Goal: Communication & Community: Answer question/provide support

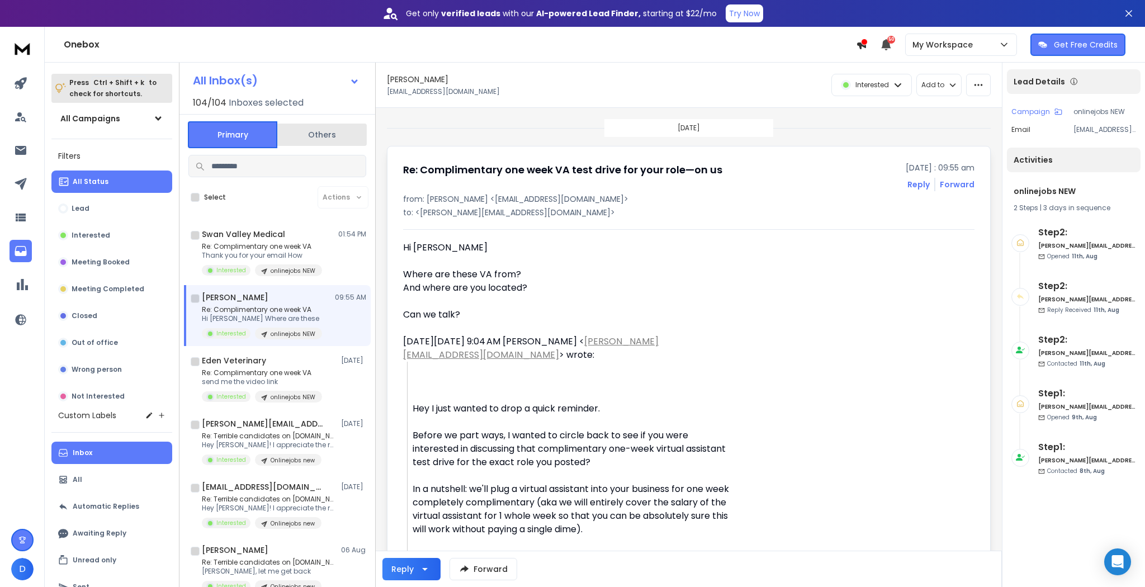
click at [288, 304] on div "[PERSON_NAME] 09:55 AM Re: Complimentary one week VA Hi [PERSON_NAME] Where are…" at bounding box center [284, 316] width 164 height 48
click at [394, 563] on div "Reply" at bounding box center [411, 569] width 40 height 13
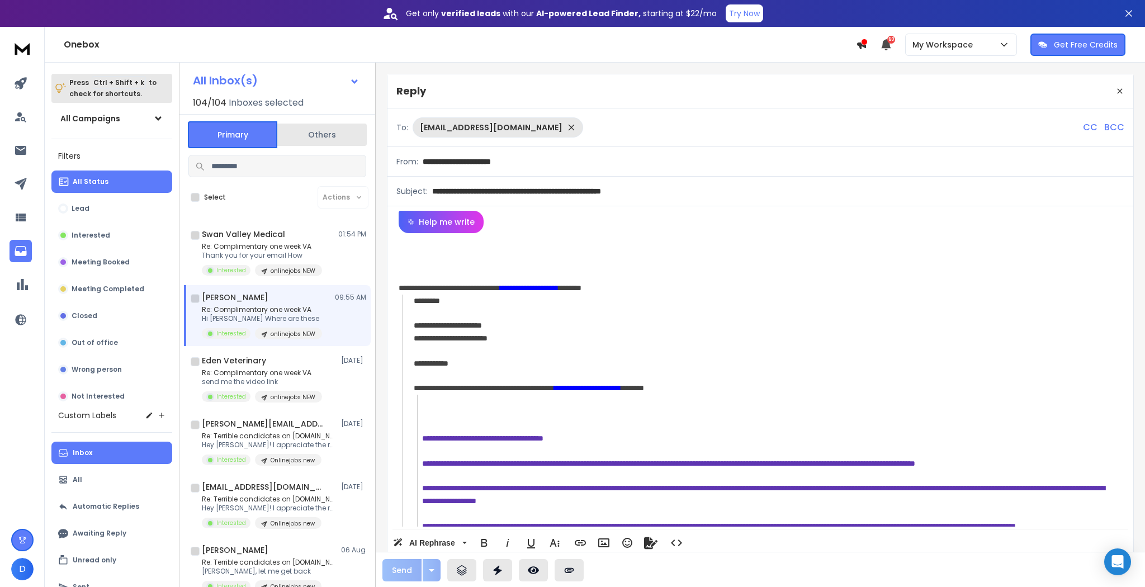
drag, startPoint x: 431, startPoint y: 252, endPoint x: 419, endPoint y: 285, distance: 34.3
click at [410, 262] on div at bounding box center [761, 263] width 724 height 12
click at [468, 568] on button at bounding box center [461, 570] width 29 height 22
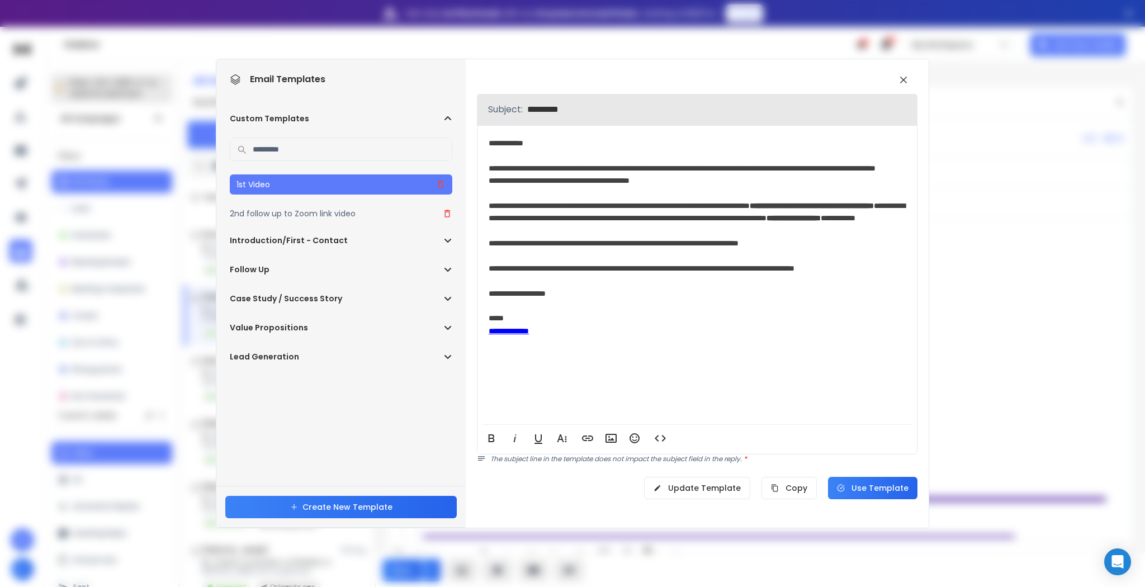
click at [890, 490] on button "Use Template" at bounding box center [872, 488] width 89 height 22
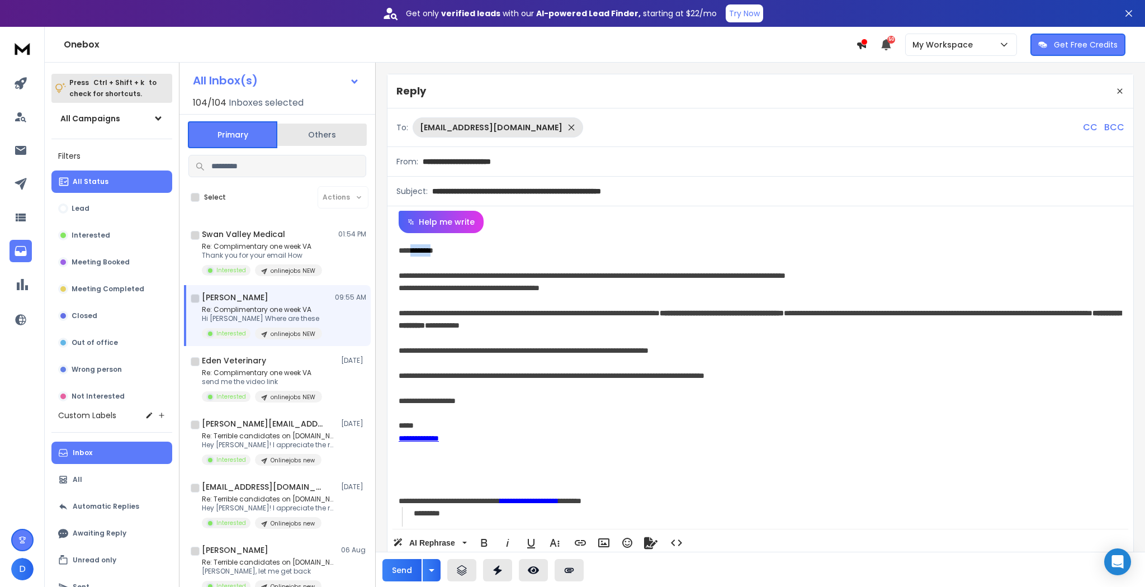
drag, startPoint x: 436, startPoint y: 249, endPoint x: 419, endPoint y: 249, distance: 17.3
click at [416, 251] on span "**********" at bounding box center [416, 251] width 35 height 8
drag, startPoint x: 593, startPoint y: 290, endPoint x: 389, endPoint y: 286, distance: 203.6
click at [389, 286] on div "**********" at bounding box center [761, 380] width 746 height 294
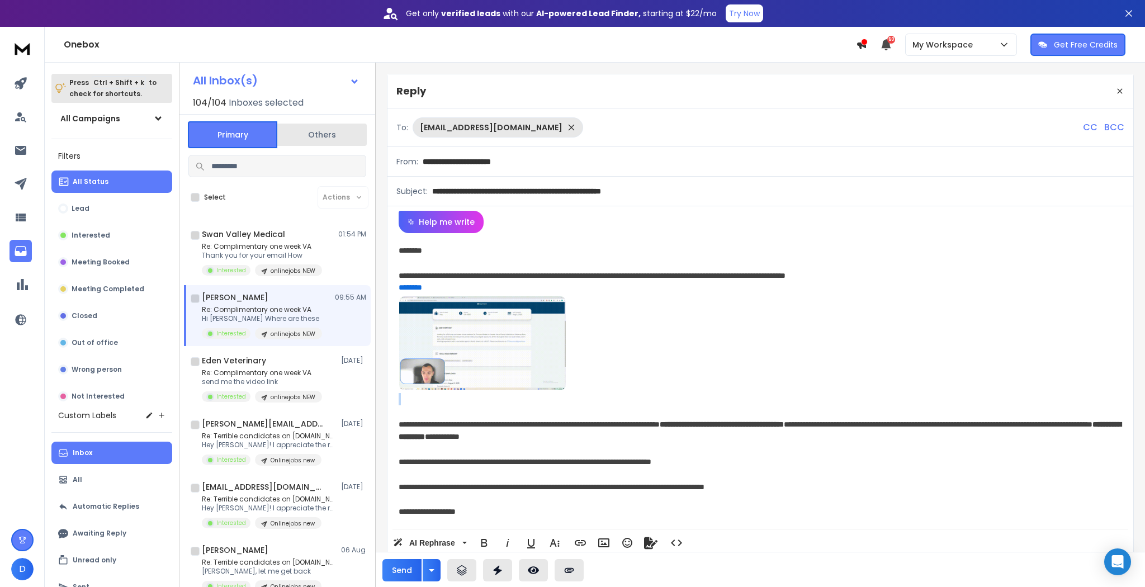
click at [463, 405] on div "**********" at bounding box center [761, 380] width 746 height 294
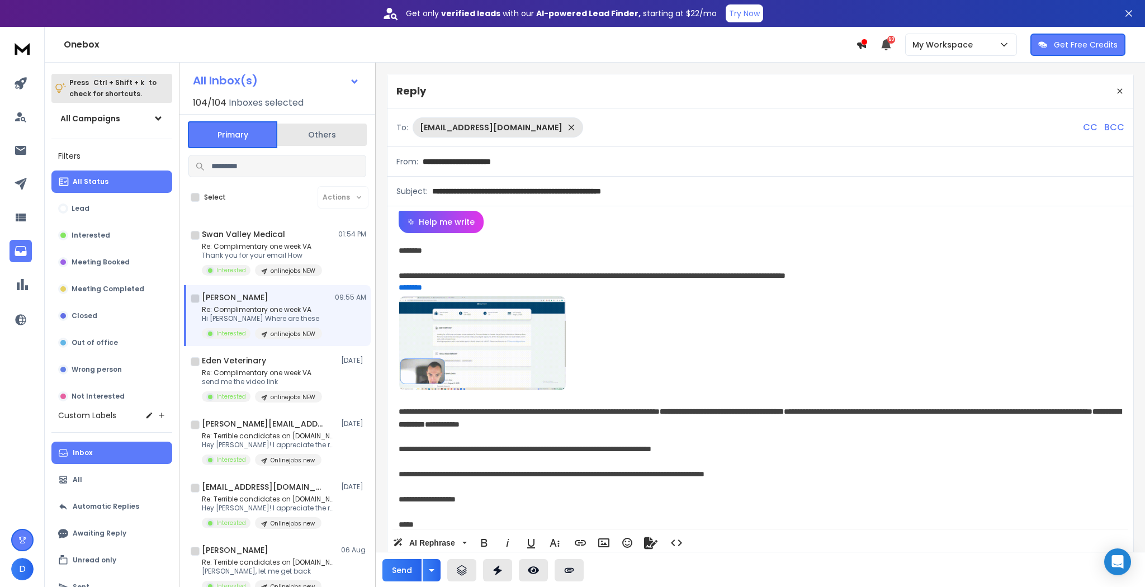
click at [474, 440] on div at bounding box center [761, 437] width 724 height 12
click at [629, 462] on div at bounding box center [761, 462] width 724 height 12
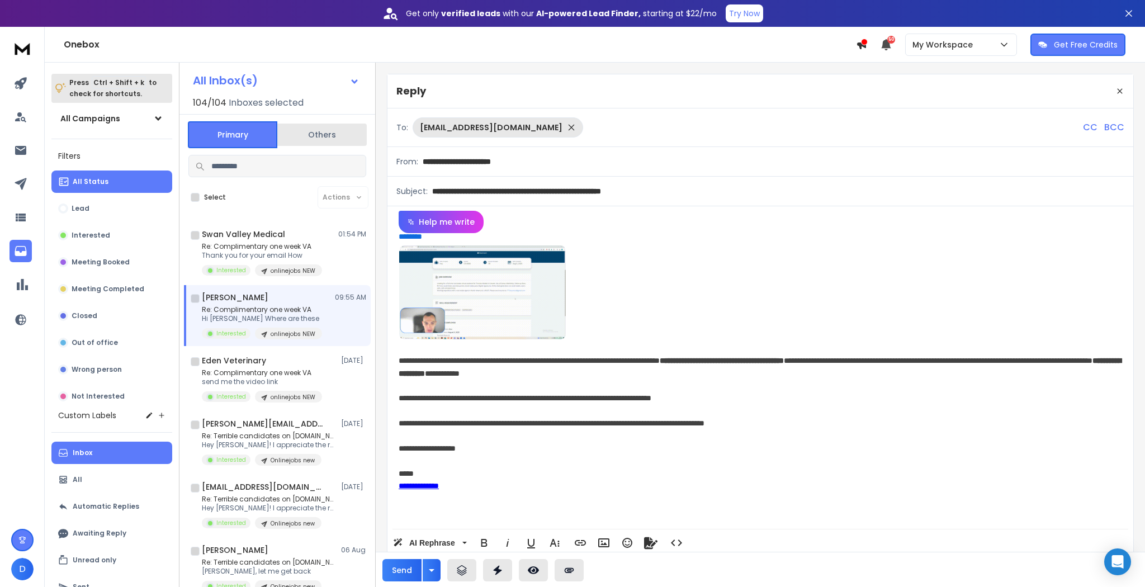
scroll to position [89, 0]
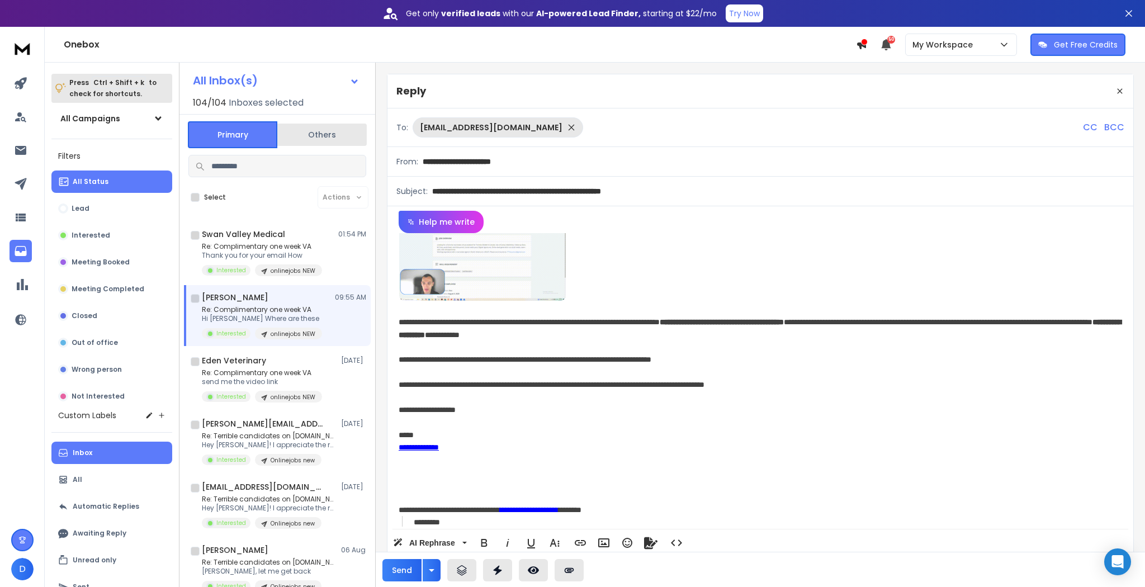
click at [410, 431] on span "*****" at bounding box center [406, 435] width 15 height 8
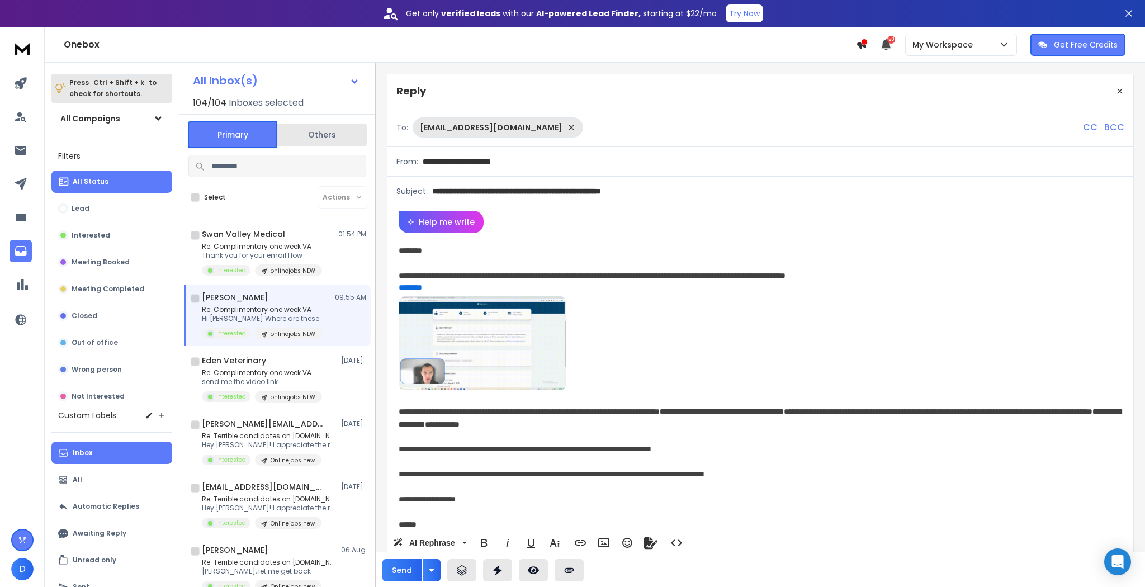
scroll to position [0, 0]
click at [492, 274] on span "**********" at bounding box center [592, 276] width 387 height 8
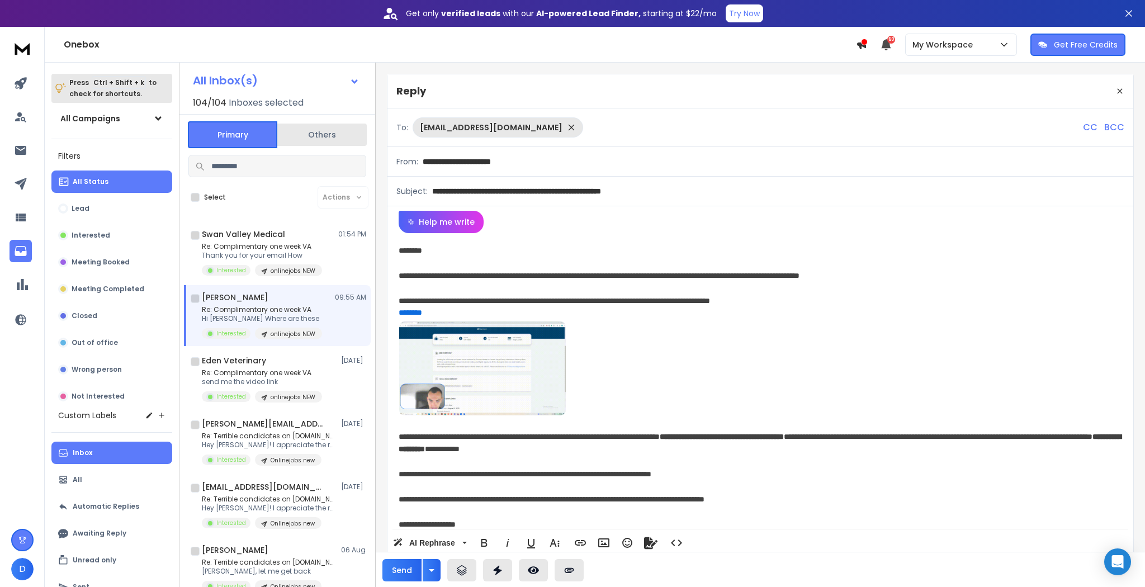
click at [883, 270] on div "**********" at bounding box center [759, 276] width 721 height 12
click at [564, 568] on icon at bounding box center [569, 570] width 11 height 11
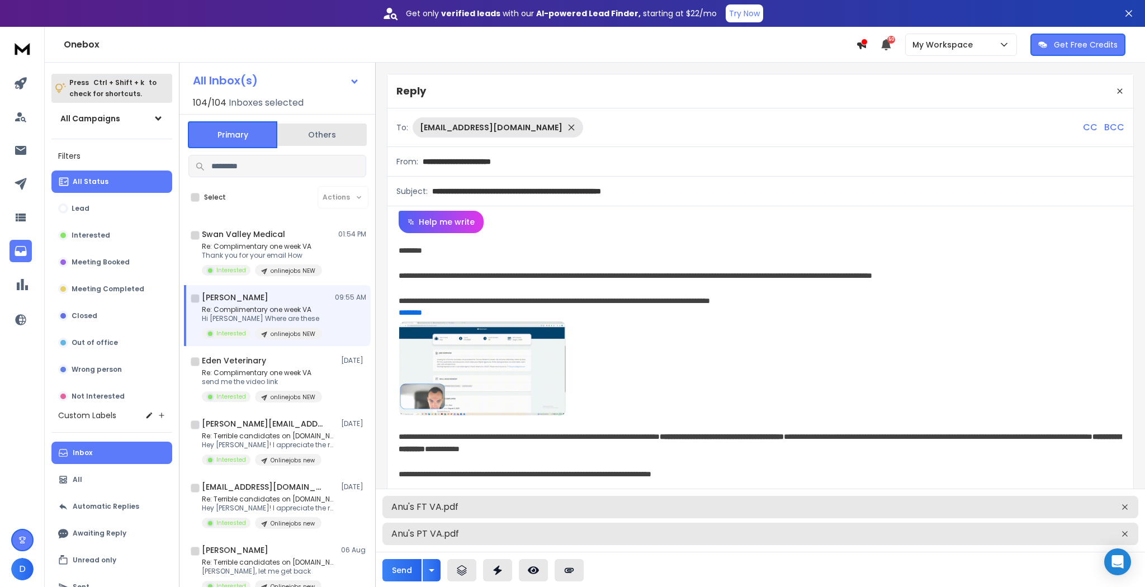
click at [408, 573] on button "Send" at bounding box center [402, 570] width 39 height 22
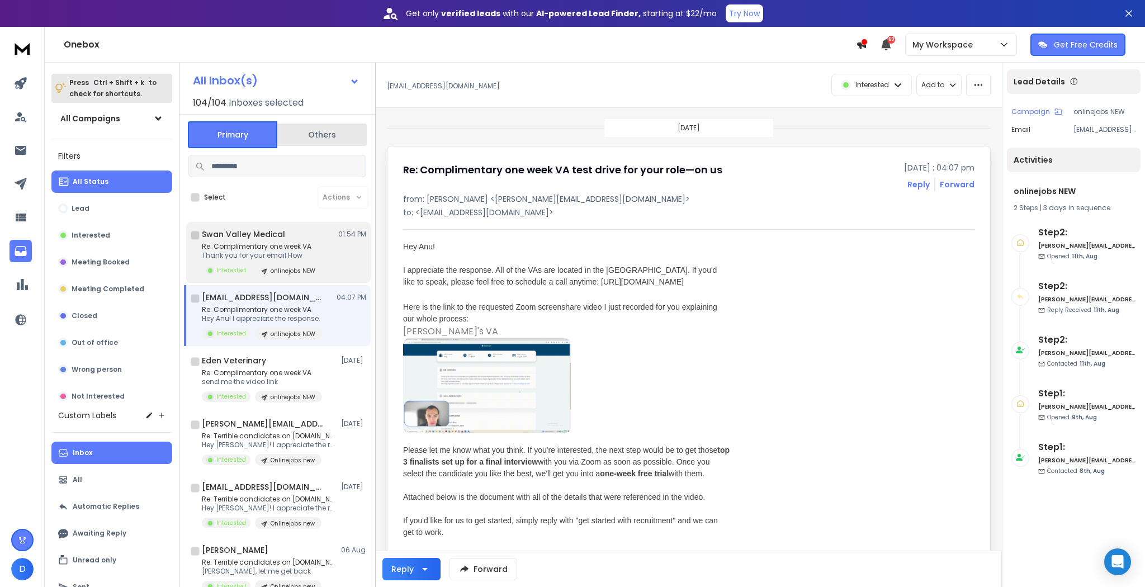
click at [277, 240] on div "Swan Valley Medical 01:54 PM Re: Complimentary one week VA Thank you for your e…" at bounding box center [284, 253] width 164 height 48
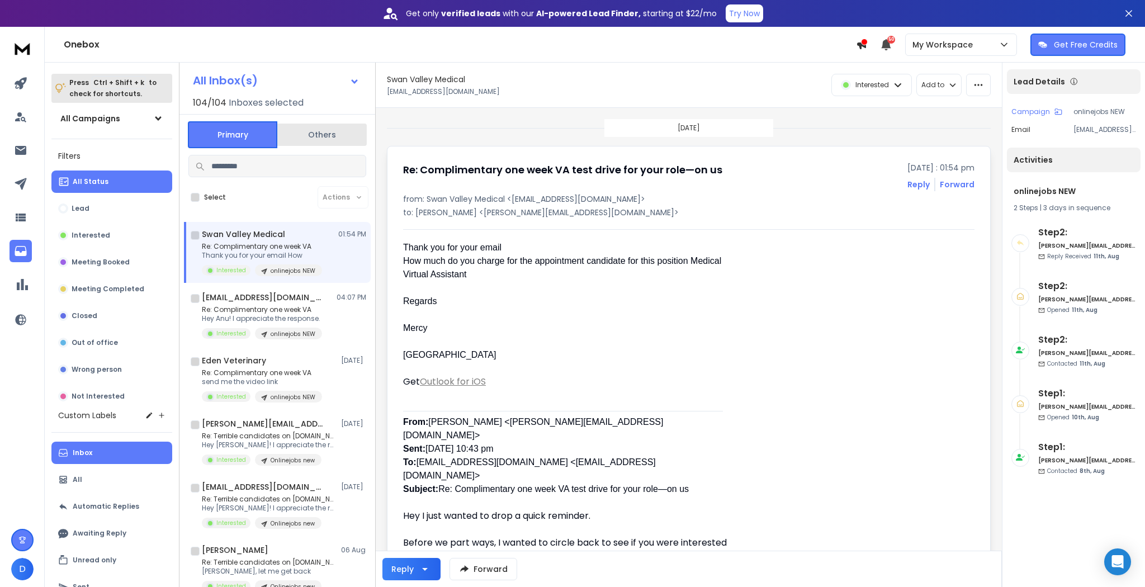
drag, startPoint x: 653, startPoint y: 199, endPoint x: 546, endPoint y: 197, distance: 106.3
click at [546, 197] on p "from: Swan Valley Medical <[EMAIL_ADDRESS][DOMAIN_NAME]>" at bounding box center [689, 198] width 572 height 11
copy p "[DOMAIN_NAME]"
click at [402, 568] on div "Reply" at bounding box center [402, 569] width 22 height 11
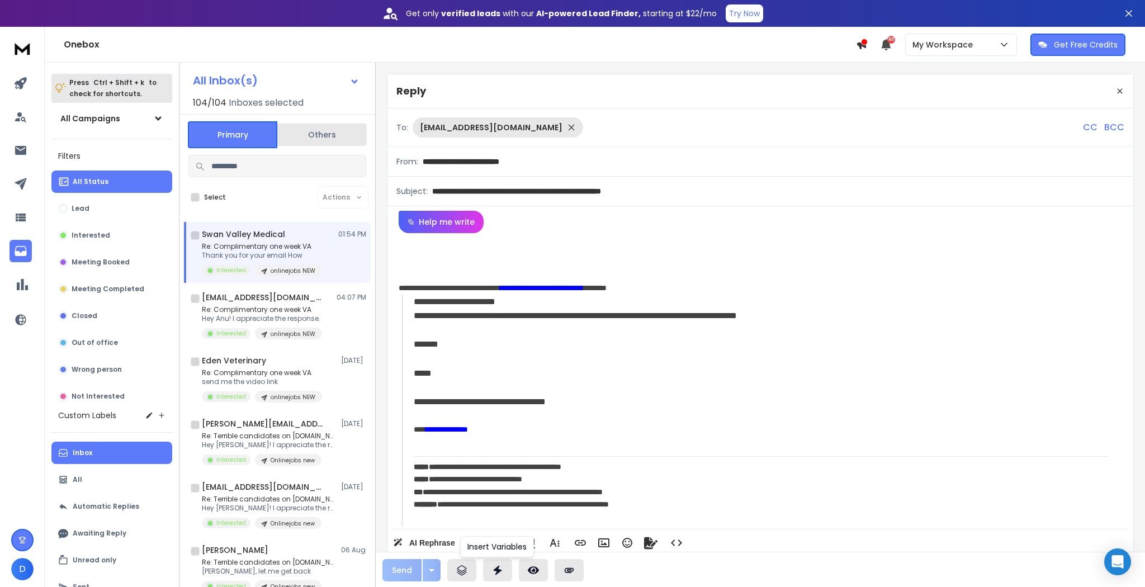
click at [463, 562] on button at bounding box center [461, 570] width 29 height 22
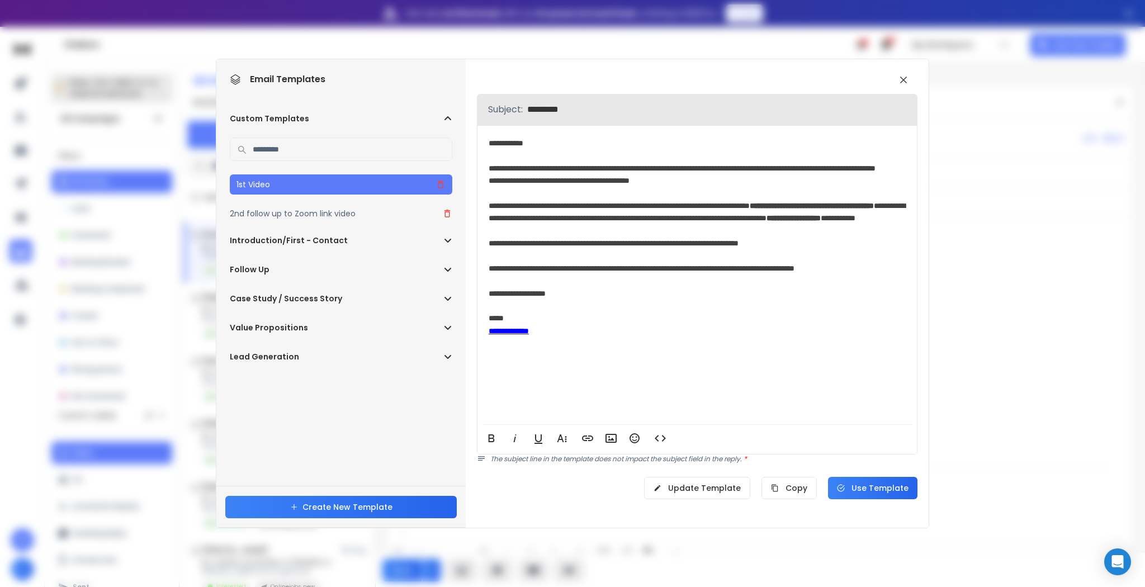
click at [879, 490] on button "Use Template" at bounding box center [872, 488] width 89 height 22
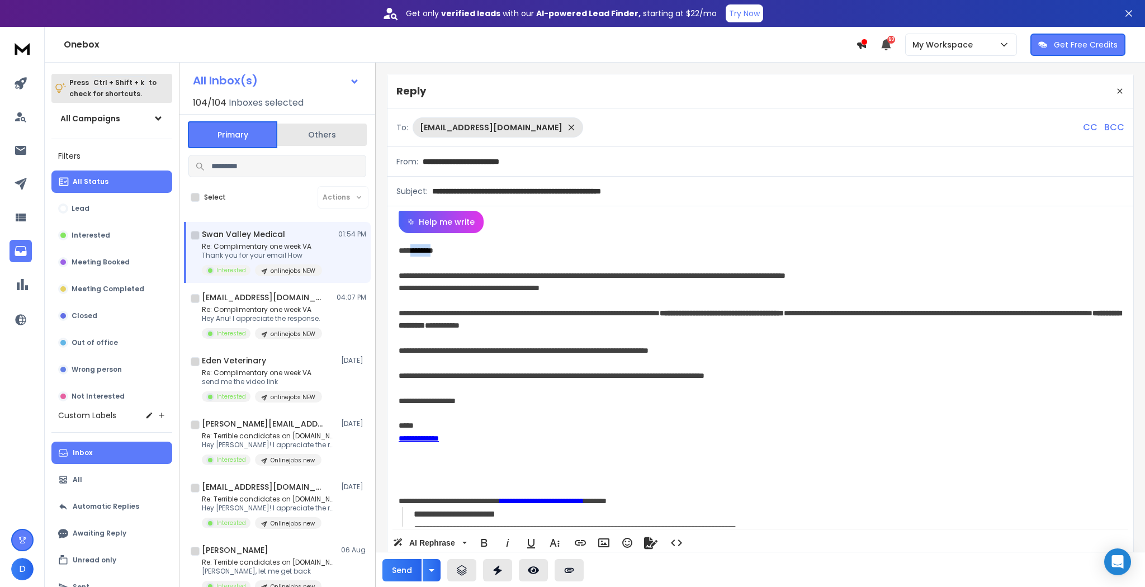
drag, startPoint x: 441, startPoint y: 252, endPoint x: 414, endPoint y: 251, distance: 26.8
click at [414, 251] on span "**********" at bounding box center [416, 251] width 35 height 8
drag, startPoint x: 592, startPoint y: 288, endPoint x: 393, endPoint y: 290, distance: 198.5
click at [393, 290] on div "**********" at bounding box center [759, 380] width 743 height 294
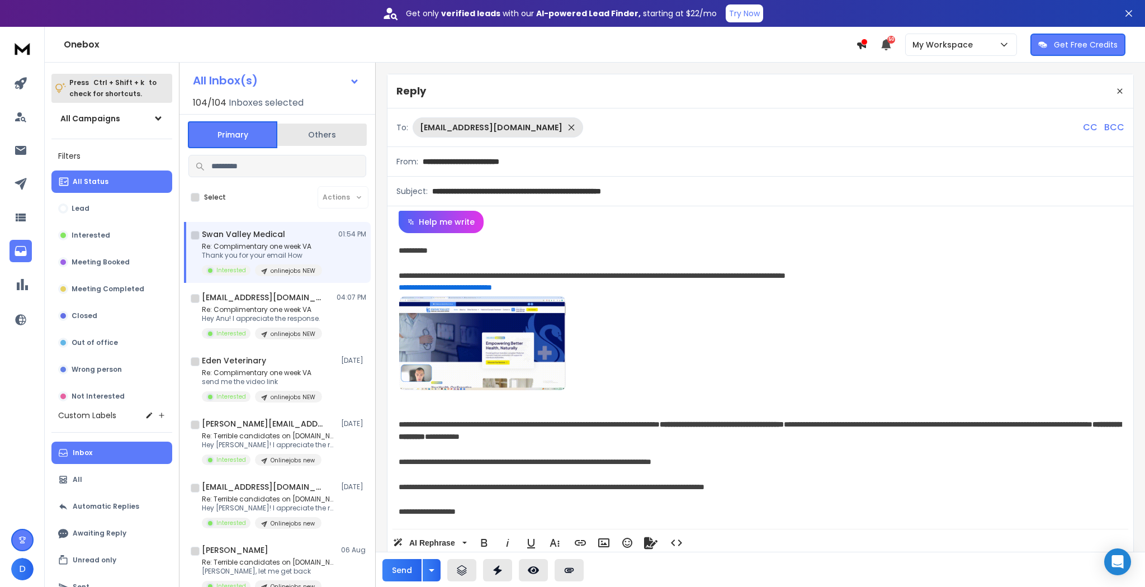
click at [438, 407] on div at bounding box center [759, 411] width 721 height 12
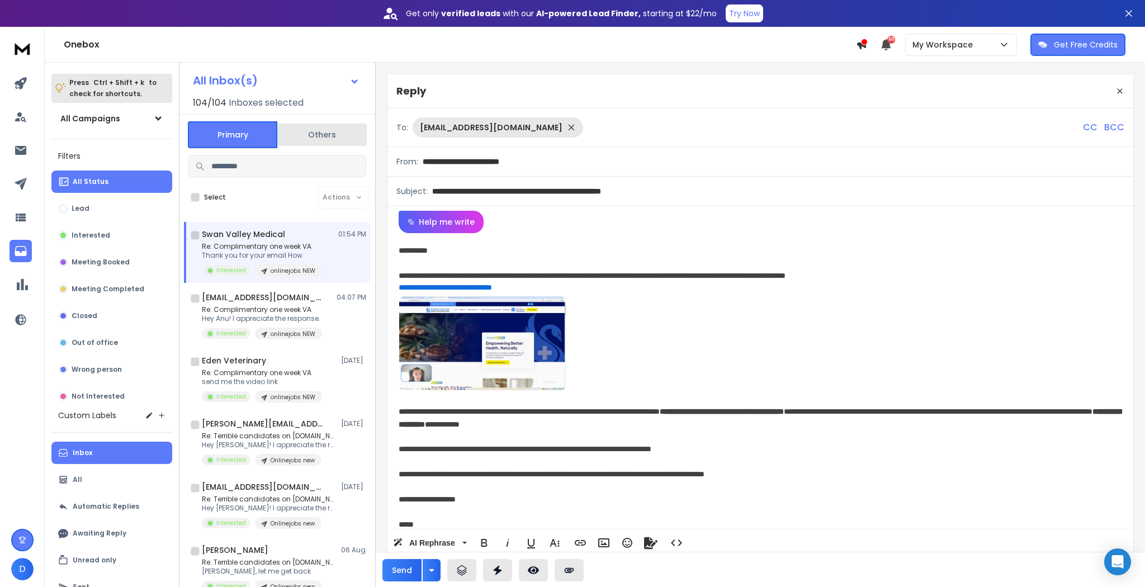
scroll to position [45, 0]
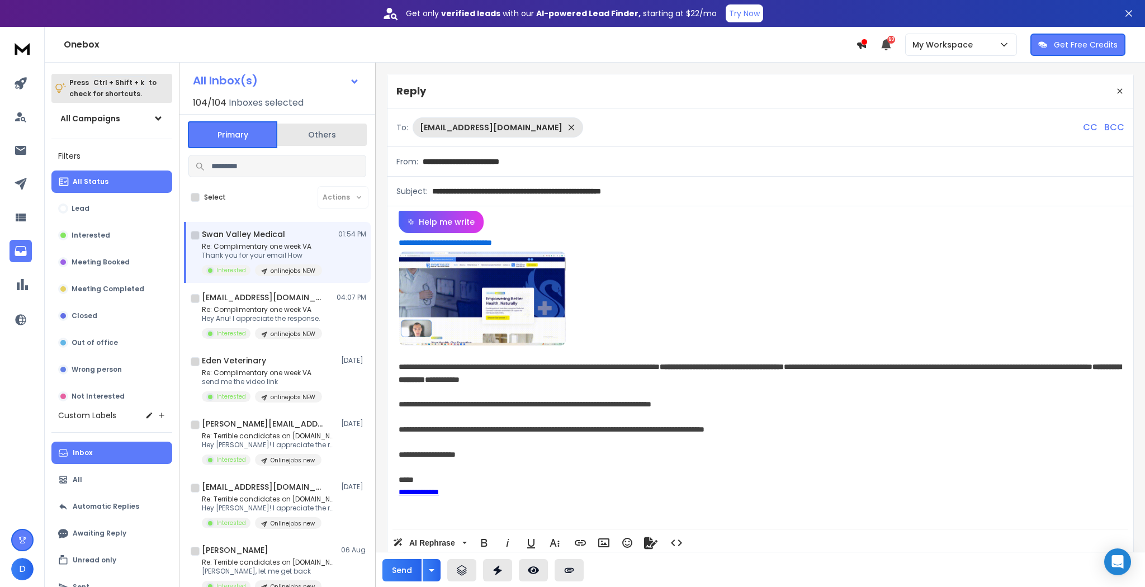
click at [408, 477] on span "*****" at bounding box center [406, 480] width 15 height 8
click at [553, 398] on div at bounding box center [759, 392] width 721 height 12
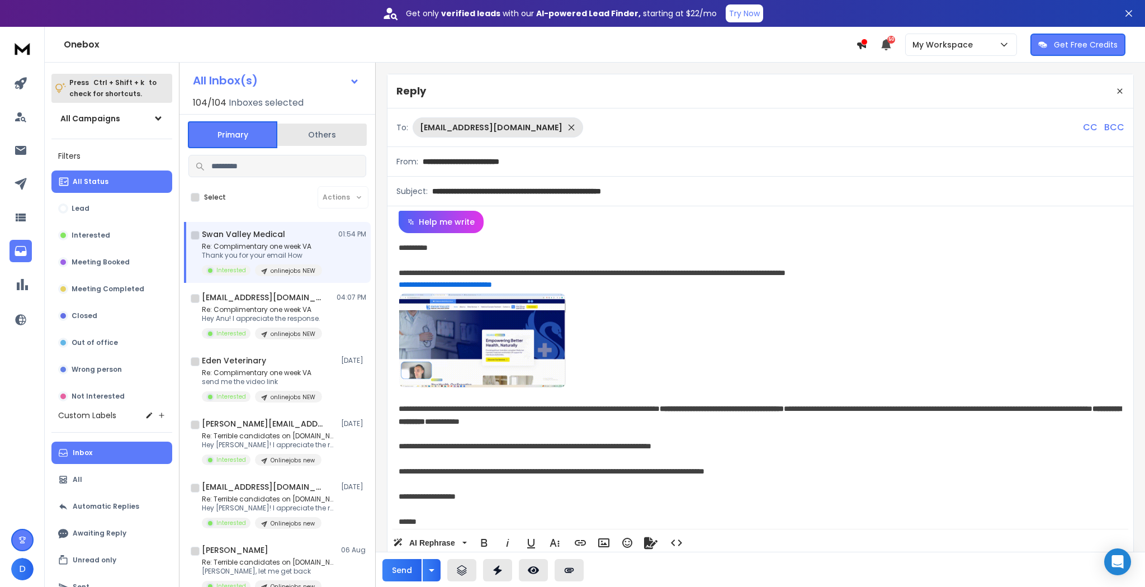
scroll to position [0, 0]
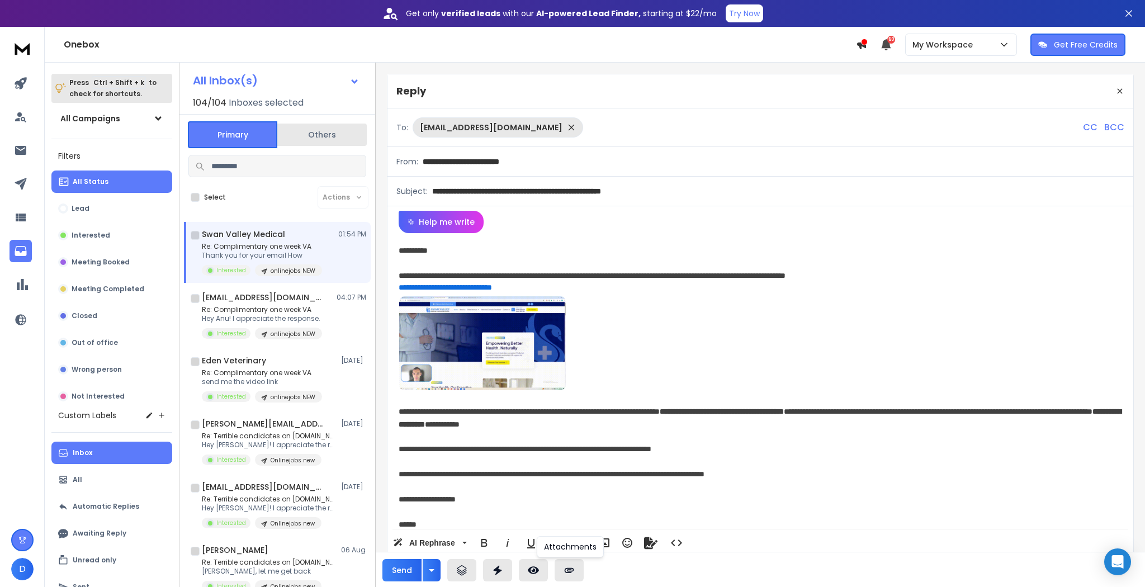
click at [568, 577] on button at bounding box center [569, 570] width 29 height 22
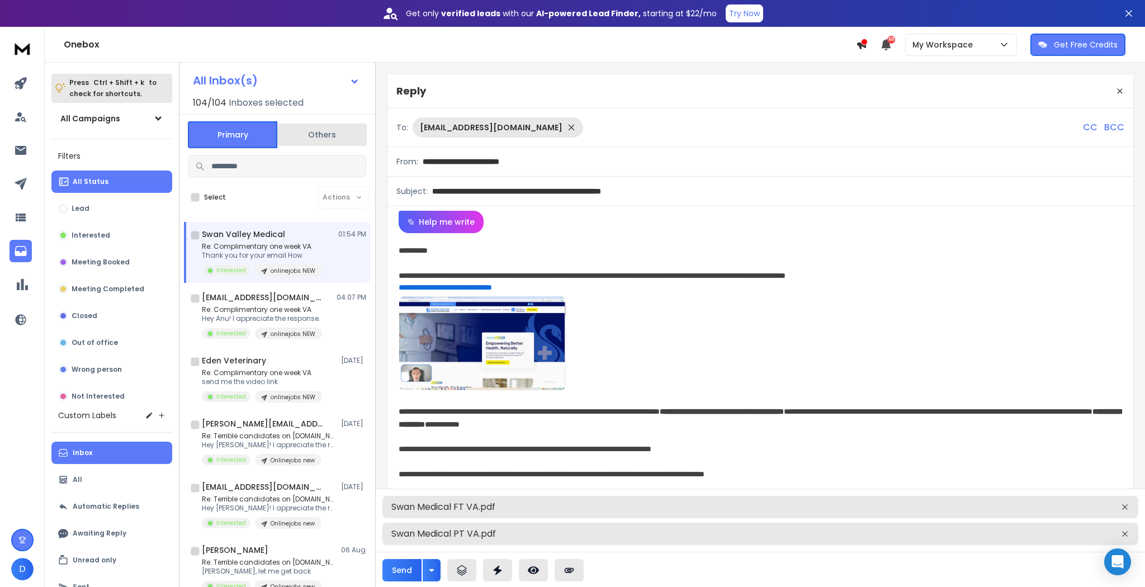
click at [398, 574] on button "Send" at bounding box center [402, 570] width 39 height 22
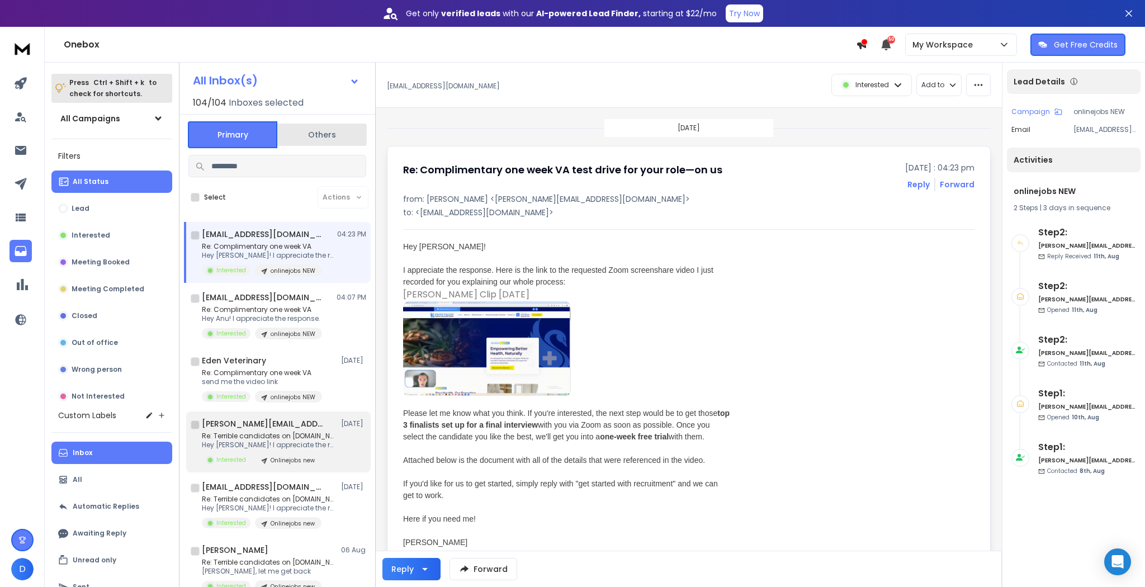
click at [262, 436] on p "Re: Terrible candidates on [DOMAIN_NAME]" at bounding box center [269, 436] width 134 height 9
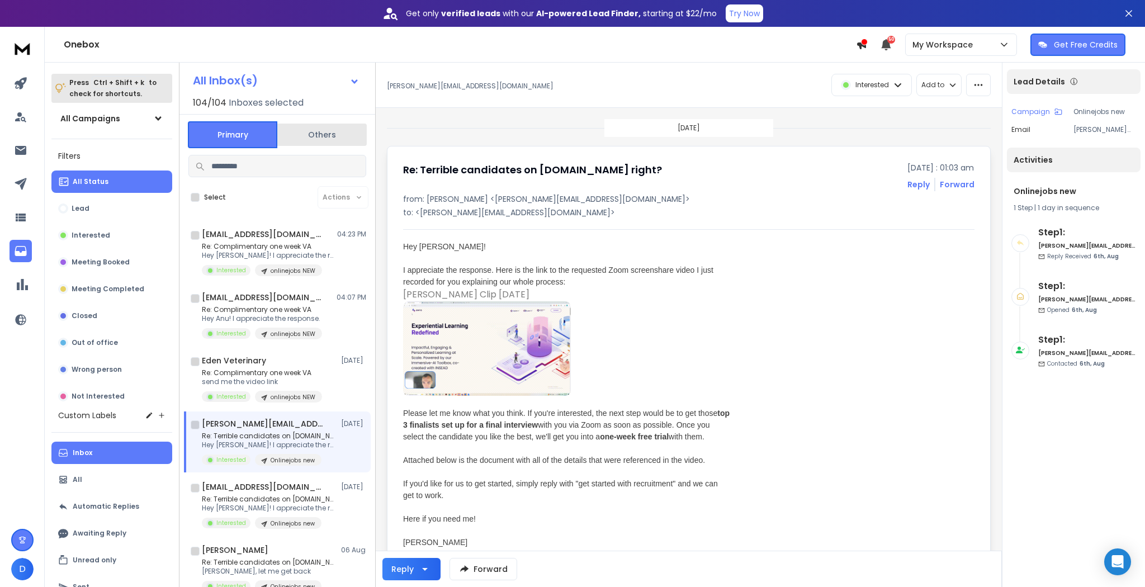
click at [408, 569] on div "Reply" at bounding box center [402, 569] width 22 height 11
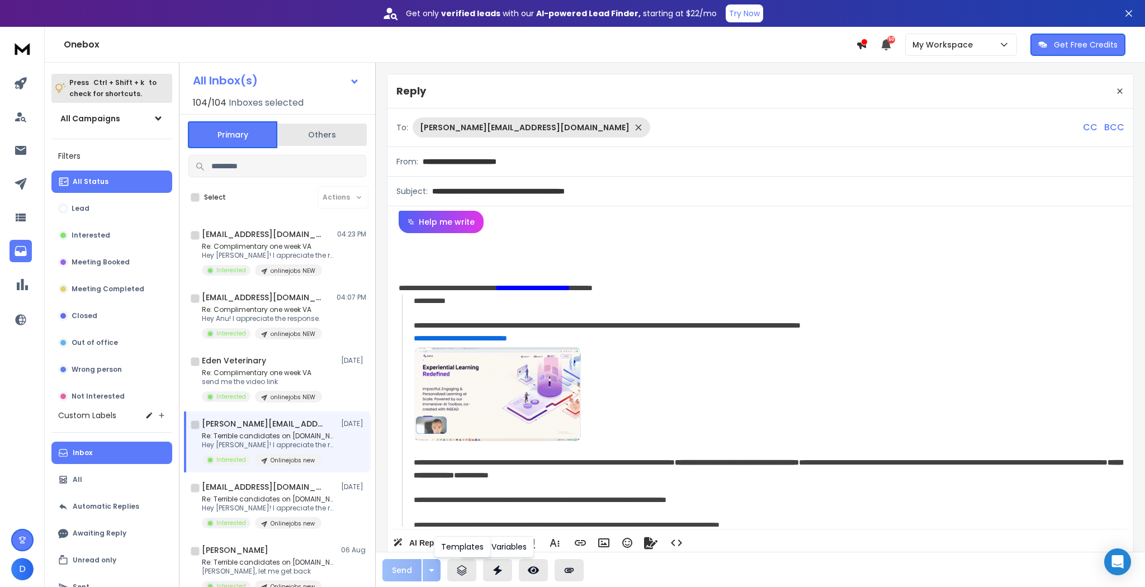
click at [463, 571] on icon at bounding box center [462, 568] width 10 height 7
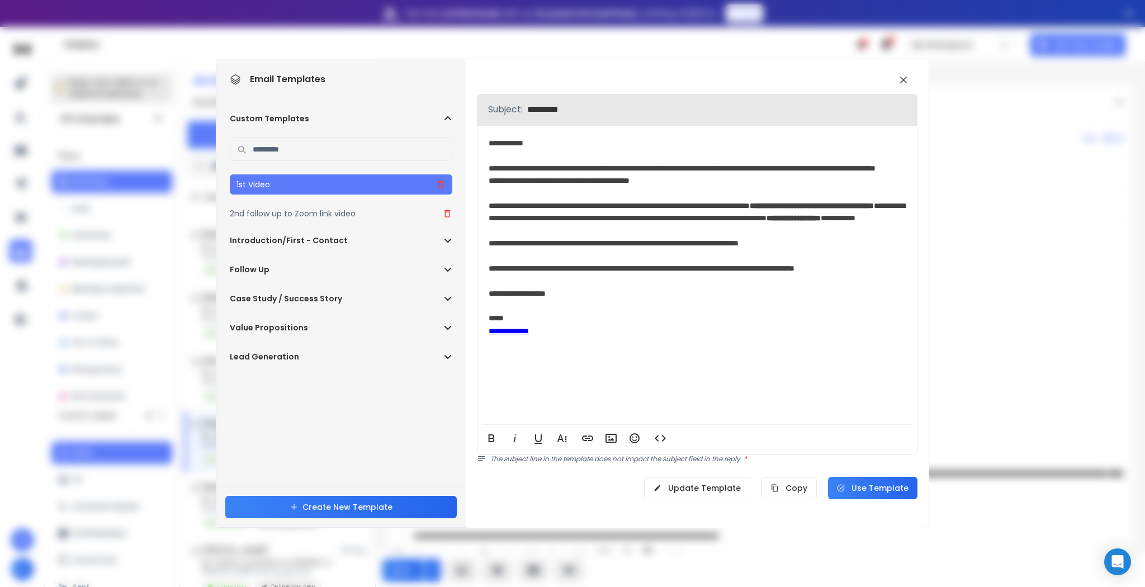
click at [270, 190] on h3 "2nd follow up to Zoom link video" at bounding box center [254, 184] width 34 height 11
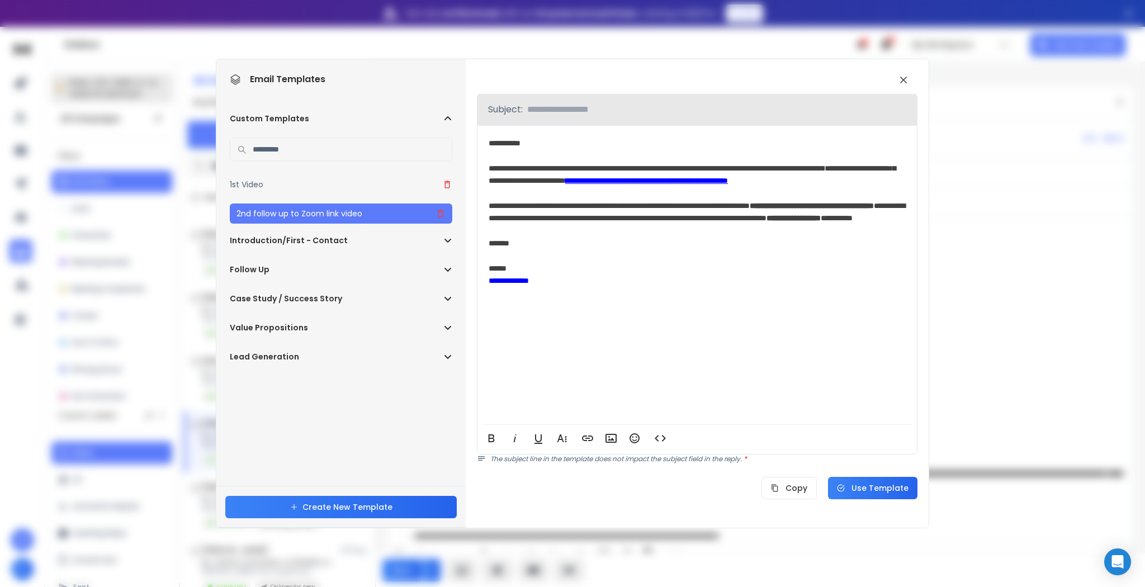
click at [871, 489] on button "Use Template" at bounding box center [872, 488] width 89 height 22
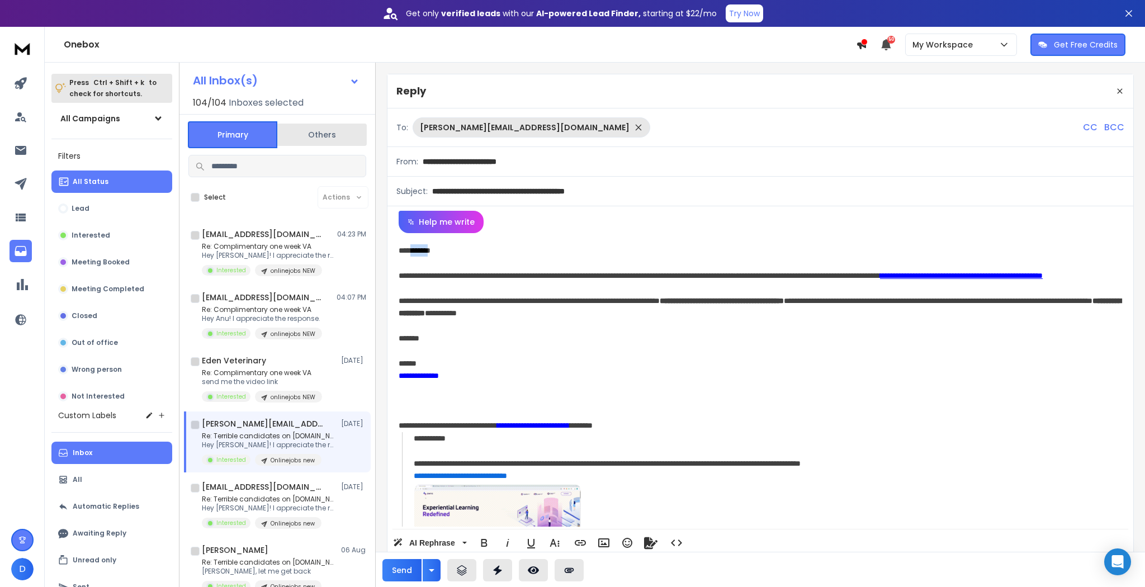
drag, startPoint x: 439, startPoint y: 247, endPoint x: 414, endPoint y: 244, distance: 24.8
click at [414, 244] on div "**********" at bounding box center [761, 250] width 724 height 12
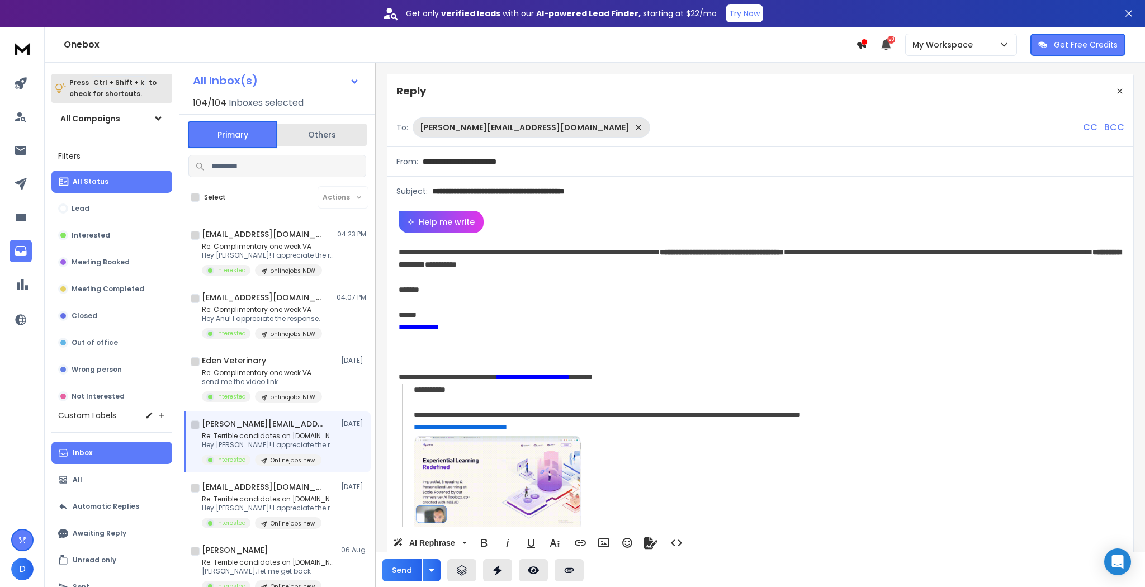
scroll to position [89, 0]
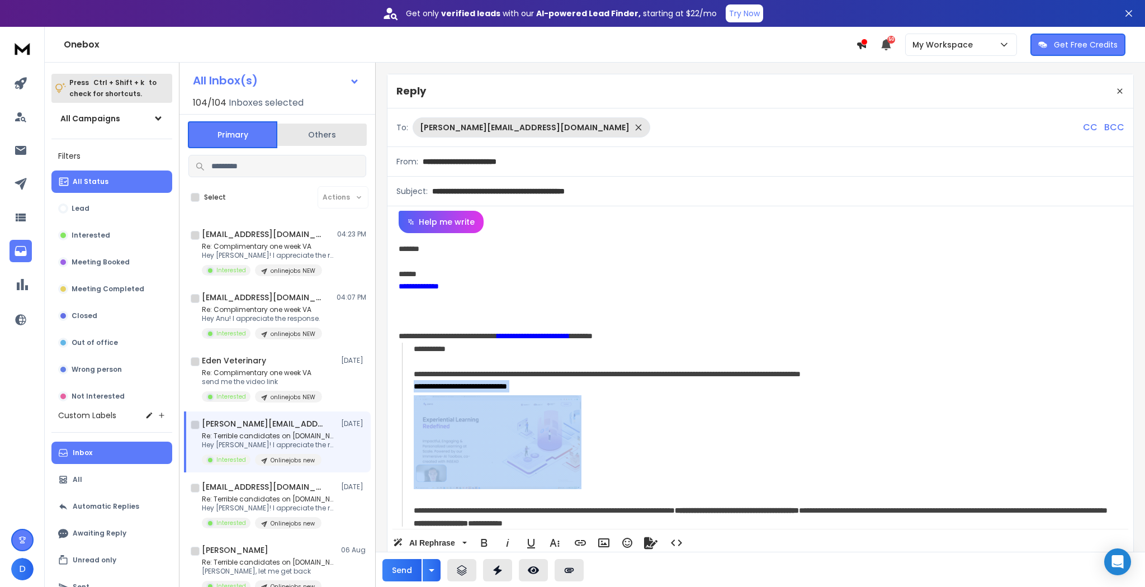
drag, startPoint x: 598, startPoint y: 471, endPoint x: 412, endPoint y: 404, distance: 198.7
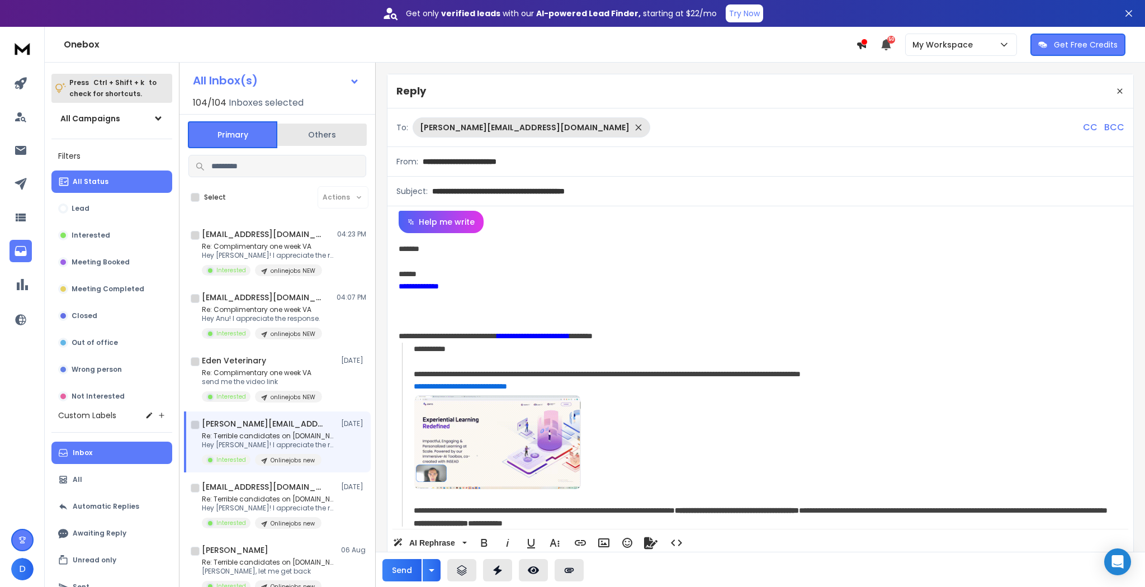
drag, startPoint x: 441, startPoint y: 430, endPoint x: 610, endPoint y: 494, distance: 180.7
click at [610, 489] on link at bounding box center [767, 442] width 706 height 94
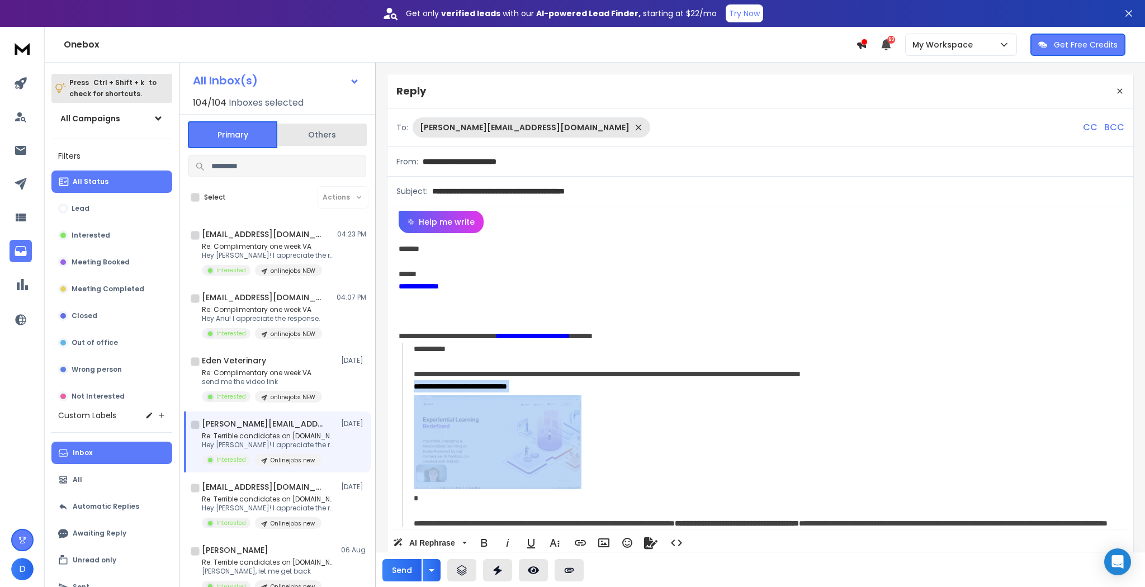
drag, startPoint x: 603, startPoint y: 496, endPoint x: 413, endPoint y: 400, distance: 212.8
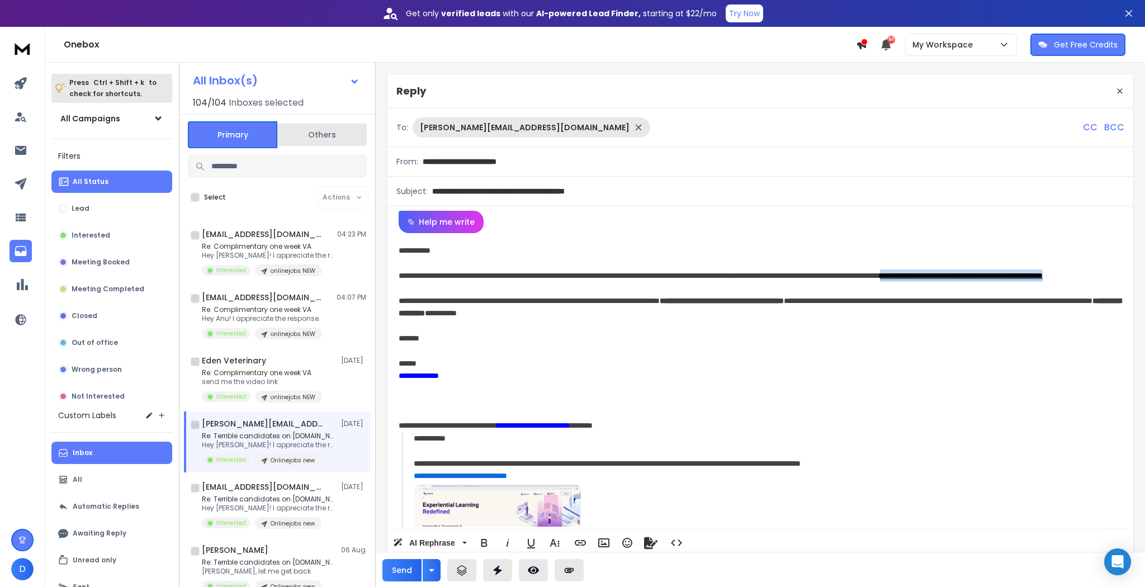
drag, startPoint x: 640, startPoint y: 286, endPoint x: 402, endPoint y: 285, distance: 238.2
click at [394, 286] on div "**********" at bounding box center [759, 380] width 743 height 294
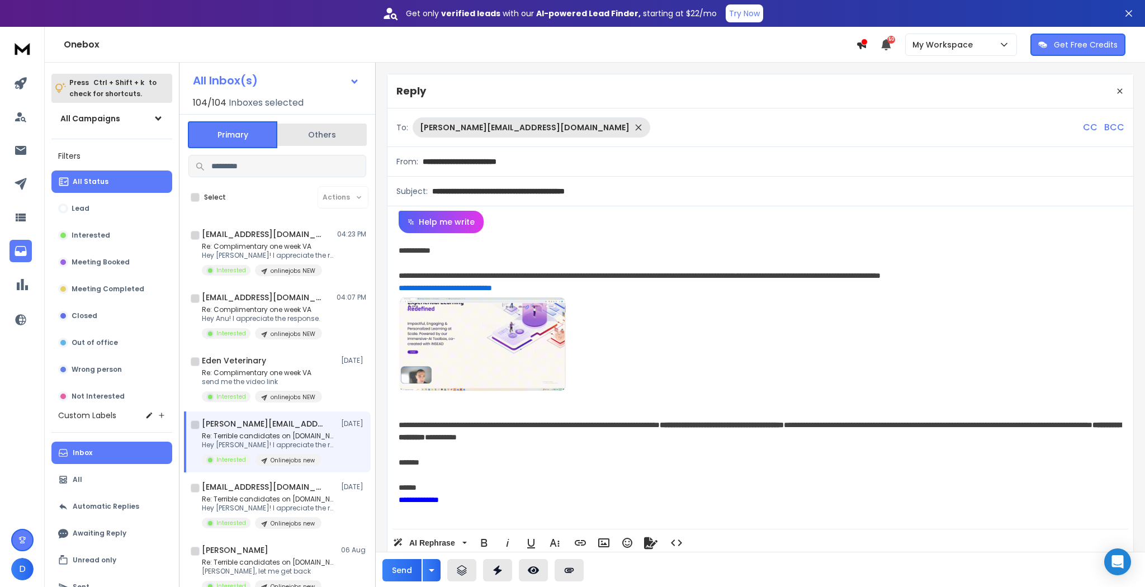
click at [460, 413] on div at bounding box center [759, 413] width 721 height 12
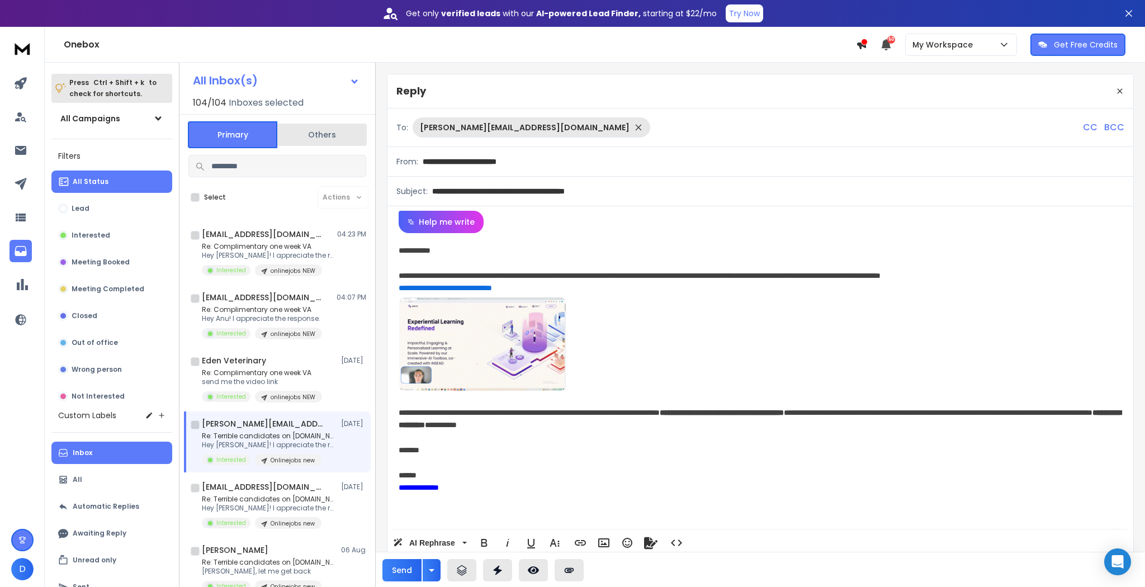
click at [394, 570] on button "Send" at bounding box center [402, 570] width 39 height 22
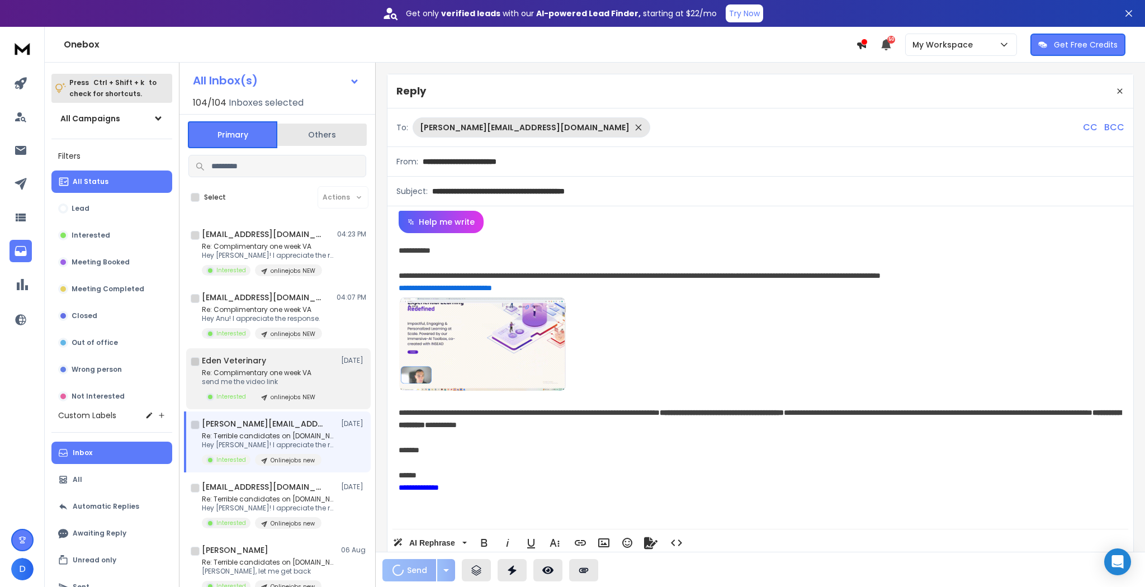
scroll to position [45, 0]
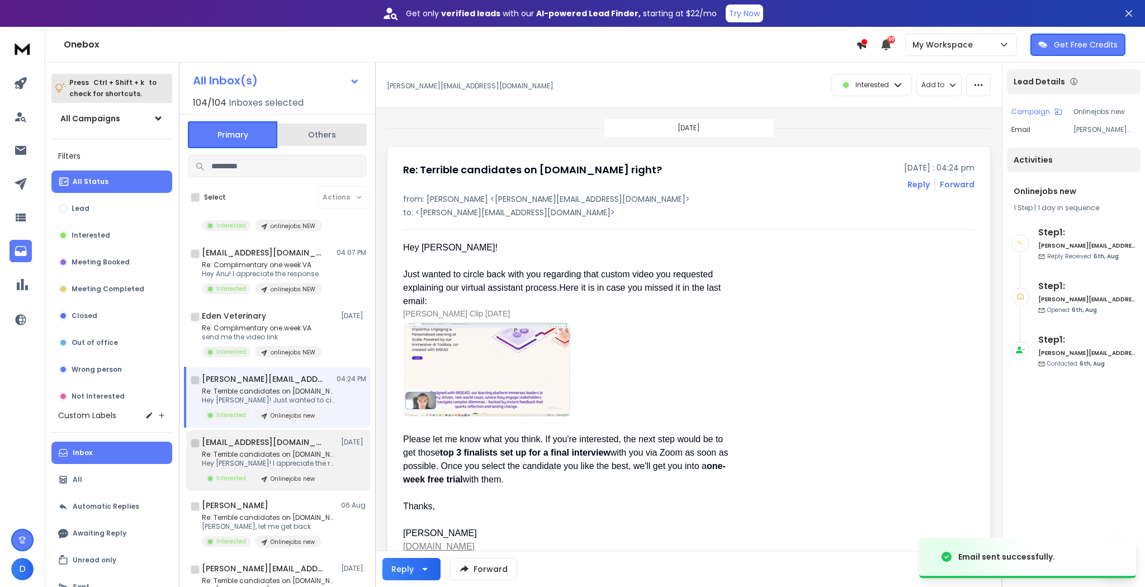
click at [273, 454] on p "Re: Terrible candidates on [DOMAIN_NAME]" at bounding box center [269, 454] width 134 height 9
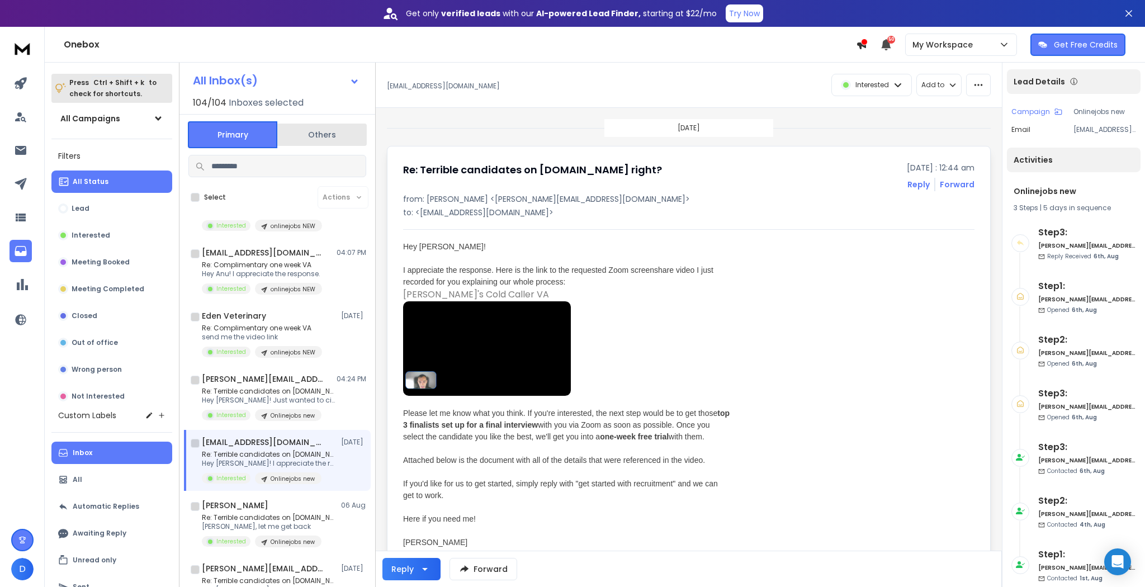
click at [407, 566] on div "Reply" at bounding box center [402, 569] width 22 height 11
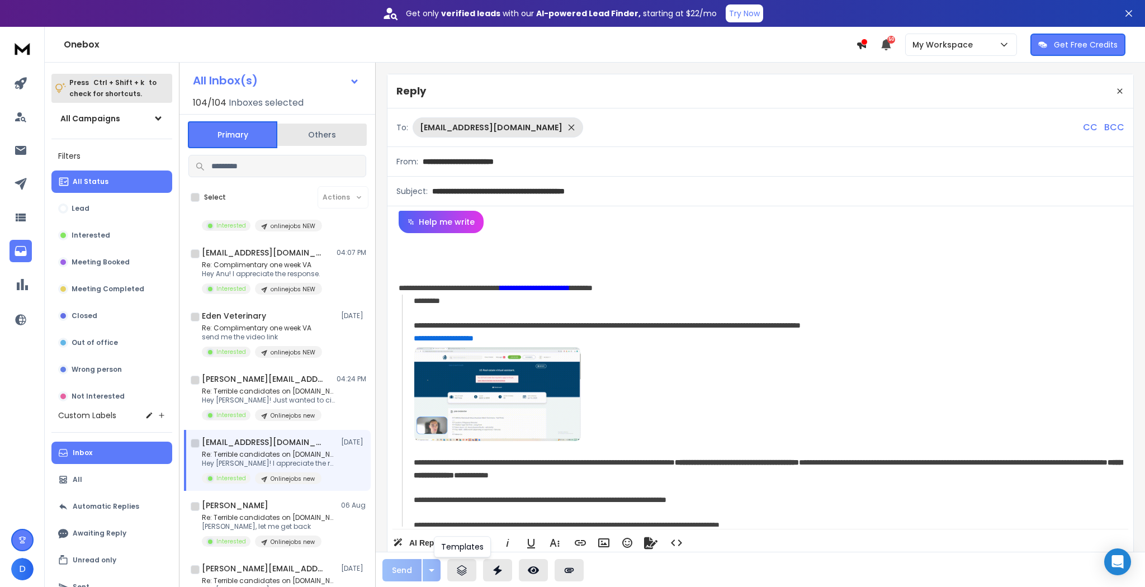
click at [463, 565] on icon at bounding box center [461, 570] width 11 height 11
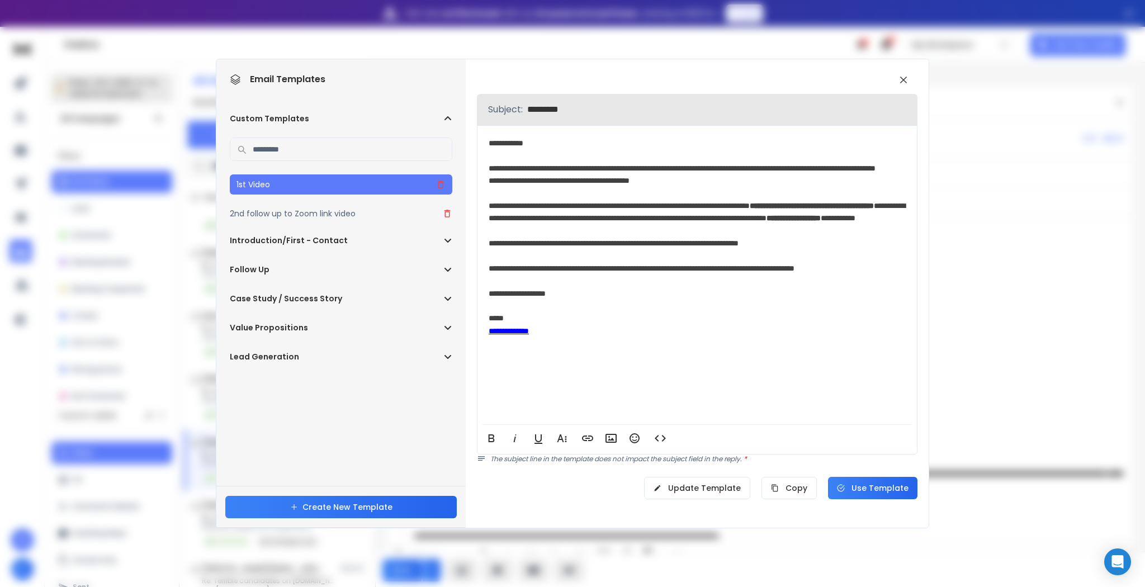
click at [270, 206] on div "2nd follow up to Zoom link video" at bounding box center [341, 214] width 223 height 20
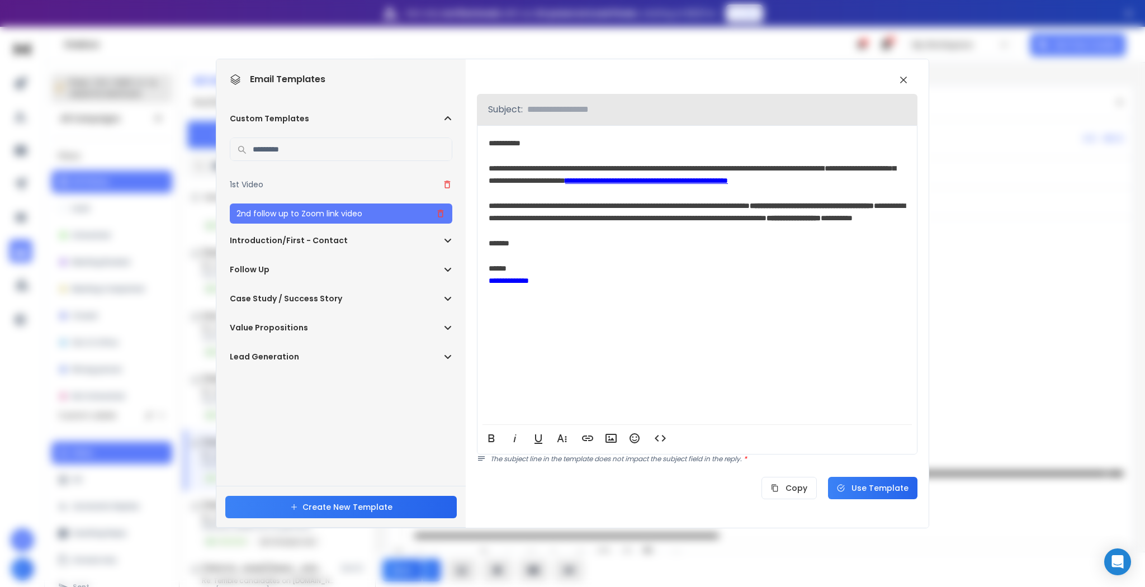
click at [875, 493] on button "Use Template" at bounding box center [872, 488] width 89 height 22
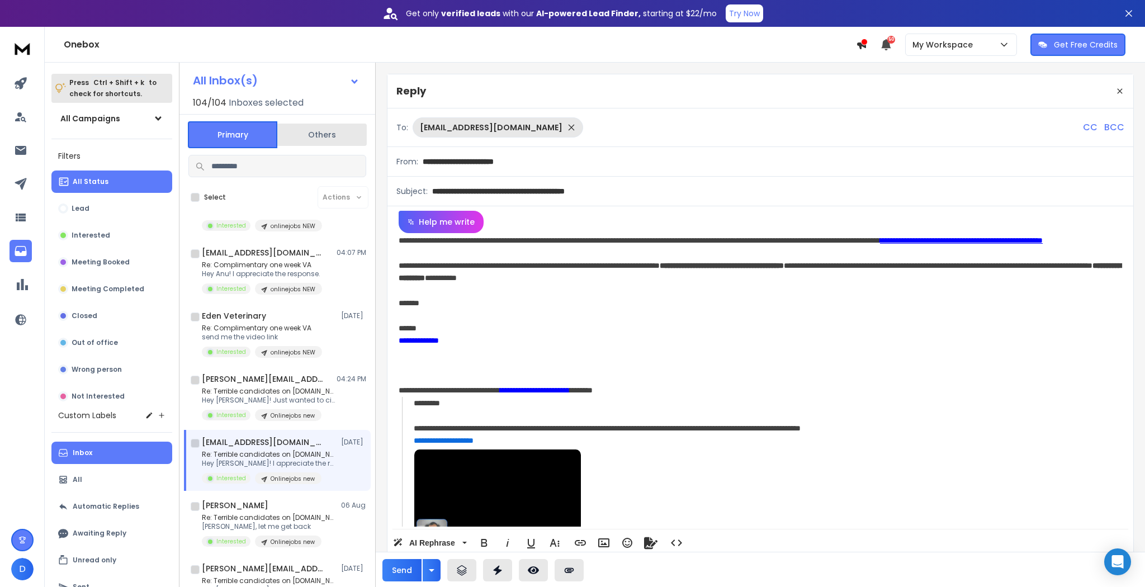
scroll to position [0, 0]
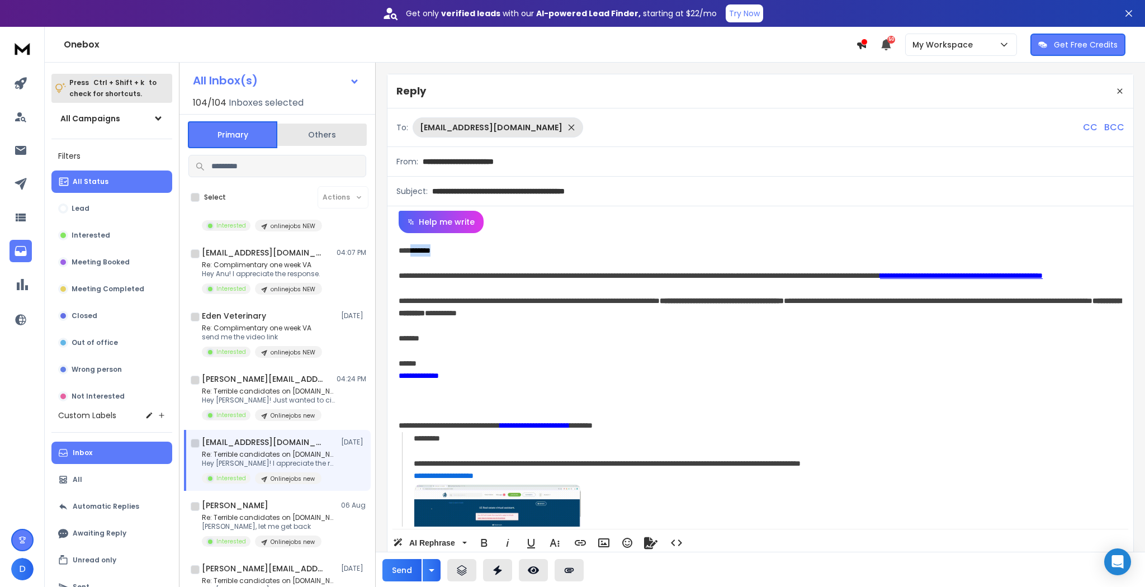
drag, startPoint x: 435, startPoint y: 252, endPoint x: 416, endPoint y: 249, distance: 18.8
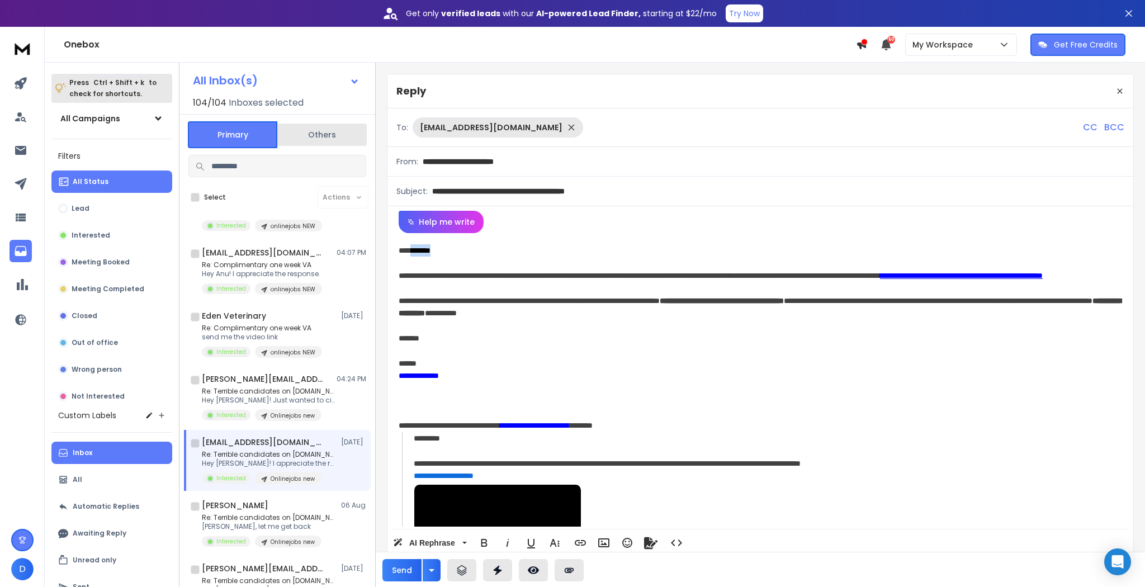
click at [416, 249] on span "**********" at bounding box center [415, 251] width 32 height 8
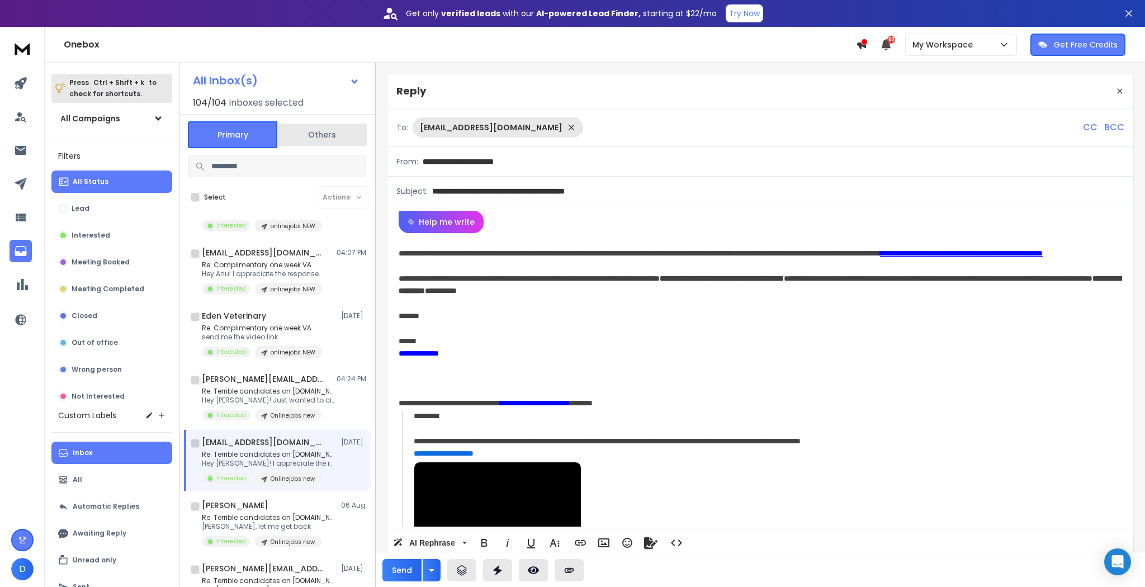
scroll to position [45, 0]
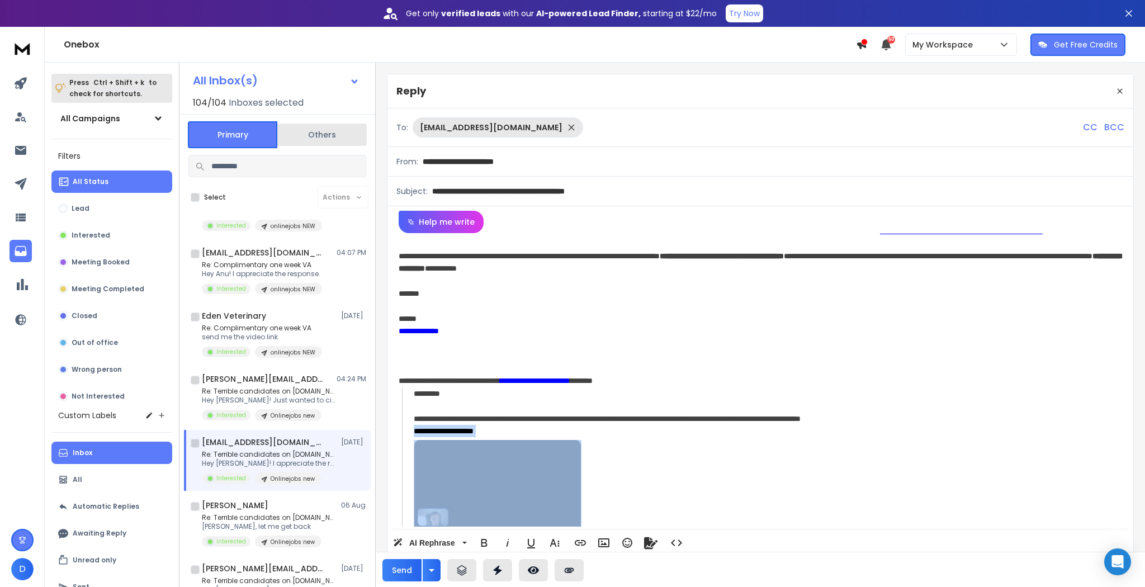
drag, startPoint x: 573, startPoint y: 479, endPoint x: 410, endPoint y: 441, distance: 166.7
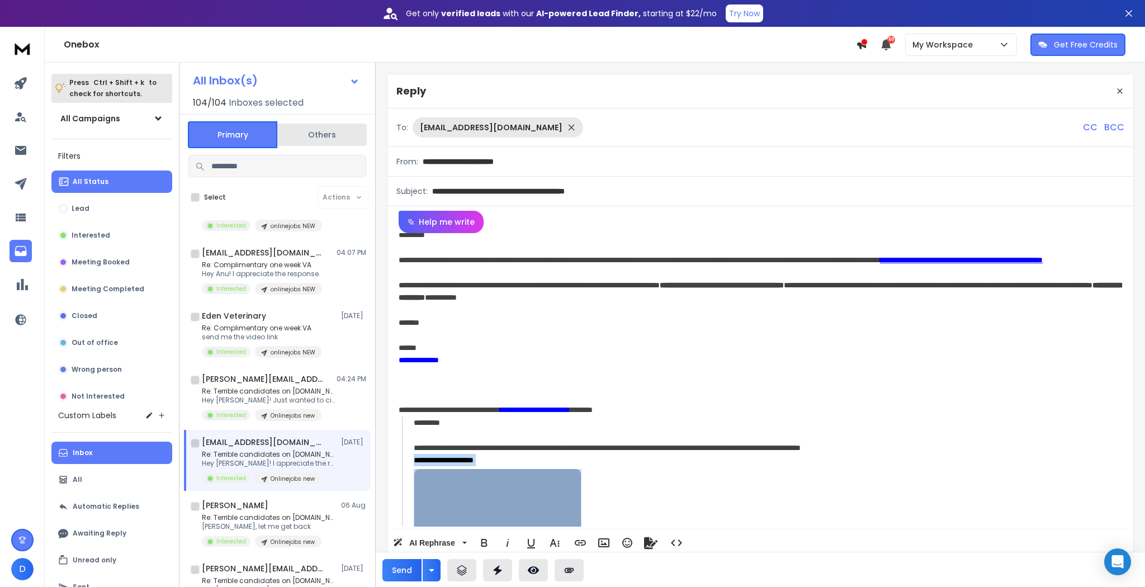
scroll to position [0, 0]
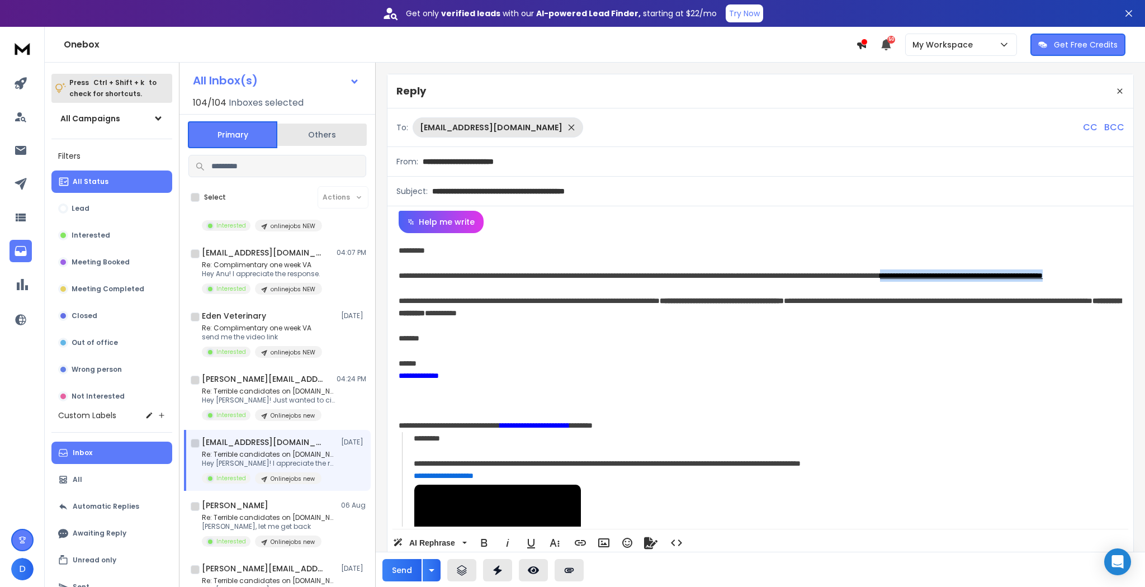
drag, startPoint x: 588, startPoint y: 291, endPoint x: 398, endPoint y: 293, distance: 190.1
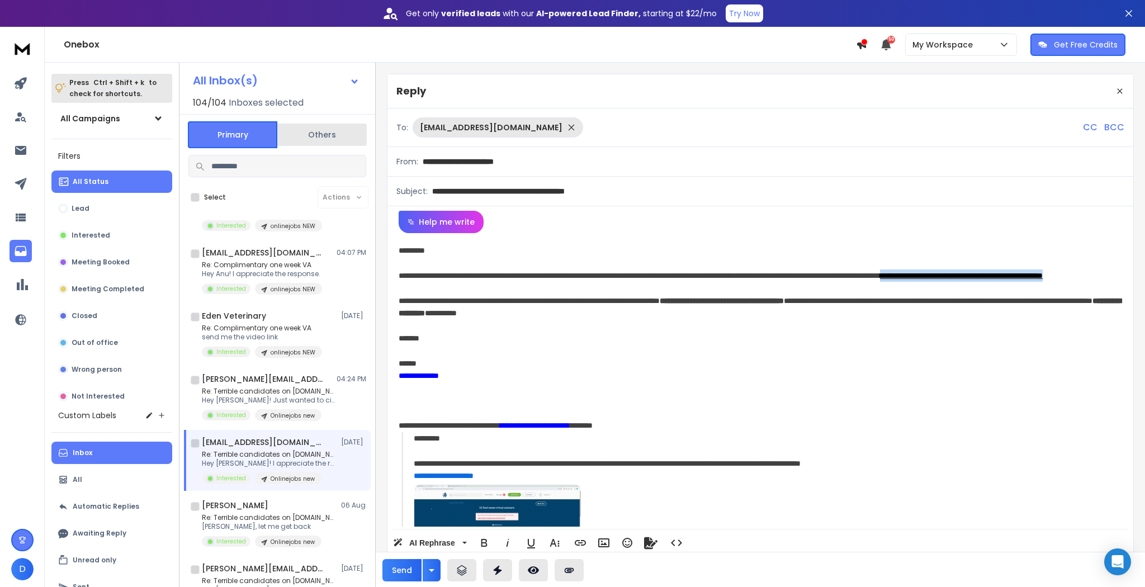
click at [399, 282] on div "**********" at bounding box center [759, 276] width 721 height 12
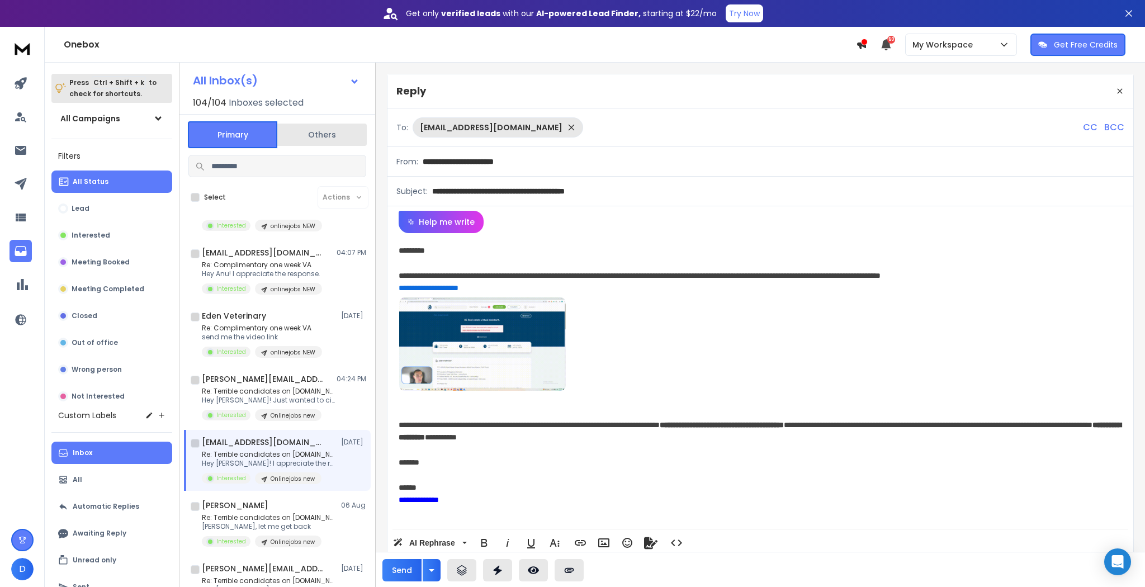
click at [432, 412] on div at bounding box center [759, 413] width 721 height 12
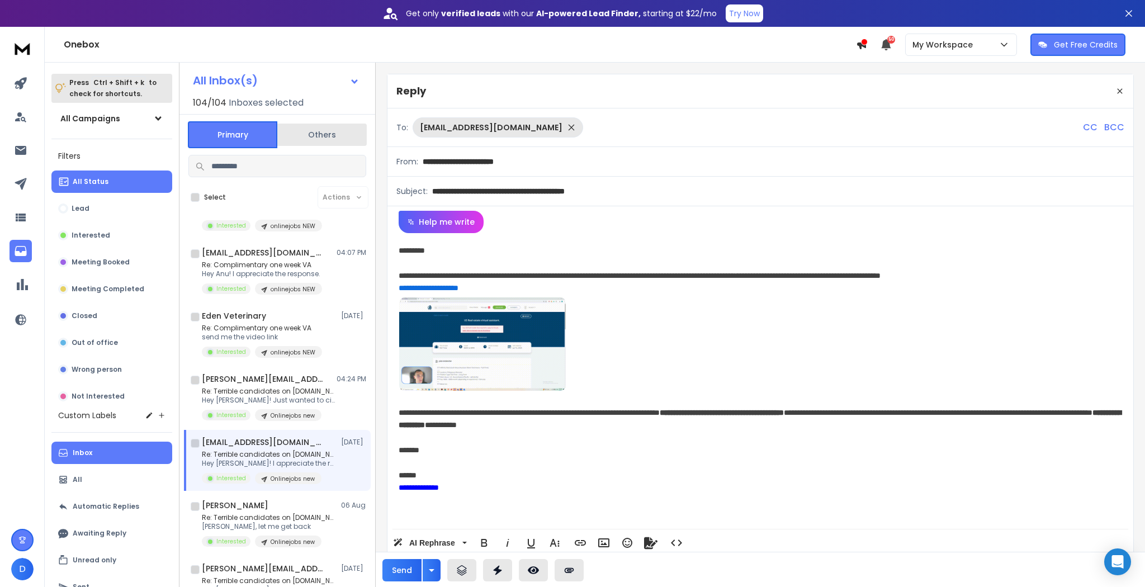
click at [399, 575] on button "Send" at bounding box center [402, 570] width 39 height 22
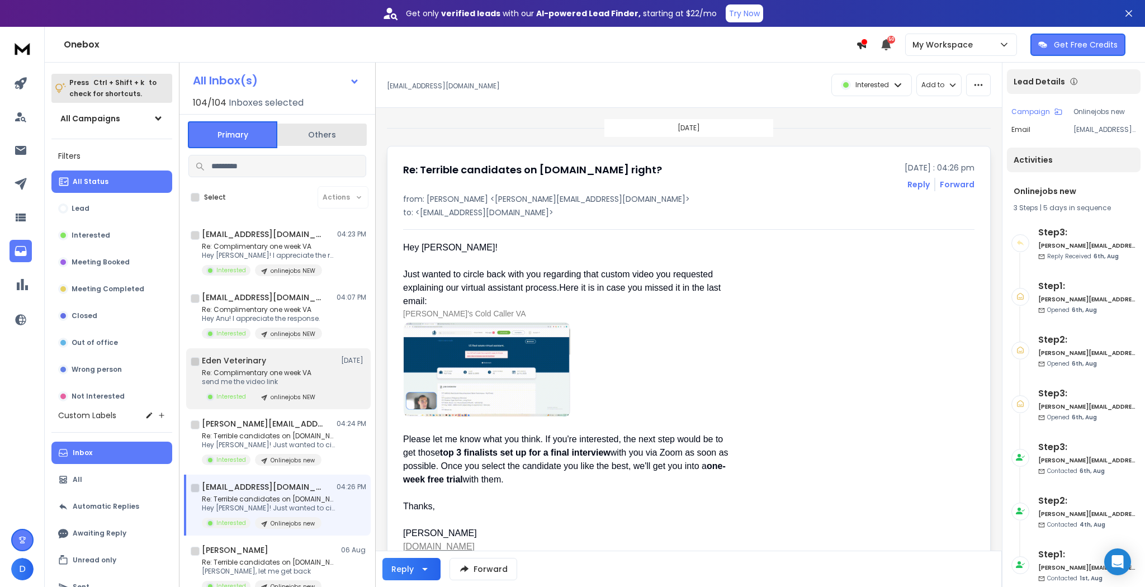
click at [266, 371] on p "Re: Complimentary one week VA" at bounding box center [262, 373] width 120 height 9
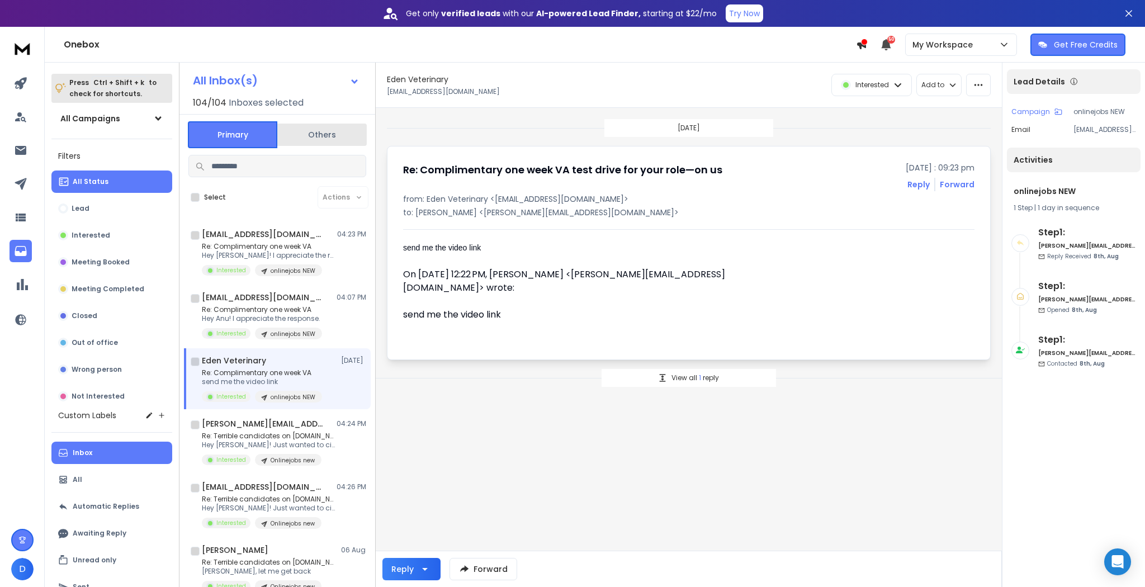
click at [696, 282] on blockquote "On [DATE] 12:22 PM, [PERSON_NAME] <[PERSON_NAME][EMAIL_ADDRESS][DOMAIN_NAME]> w…" at bounding box center [566, 288] width 327 height 40
drag, startPoint x: 569, startPoint y: 197, endPoint x: 495, endPoint y: 201, distance: 73.4
click at [495, 201] on p "from: Eden Veterinary <[EMAIL_ADDRESS][DOMAIN_NAME]>" at bounding box center [689, 198] width 572 height 11
copy p "edenveterinarycare"
drag, startPoint x: 993, startPoint y: 106, endPoint x: 956, endPoint y: 152, distance: 58.9
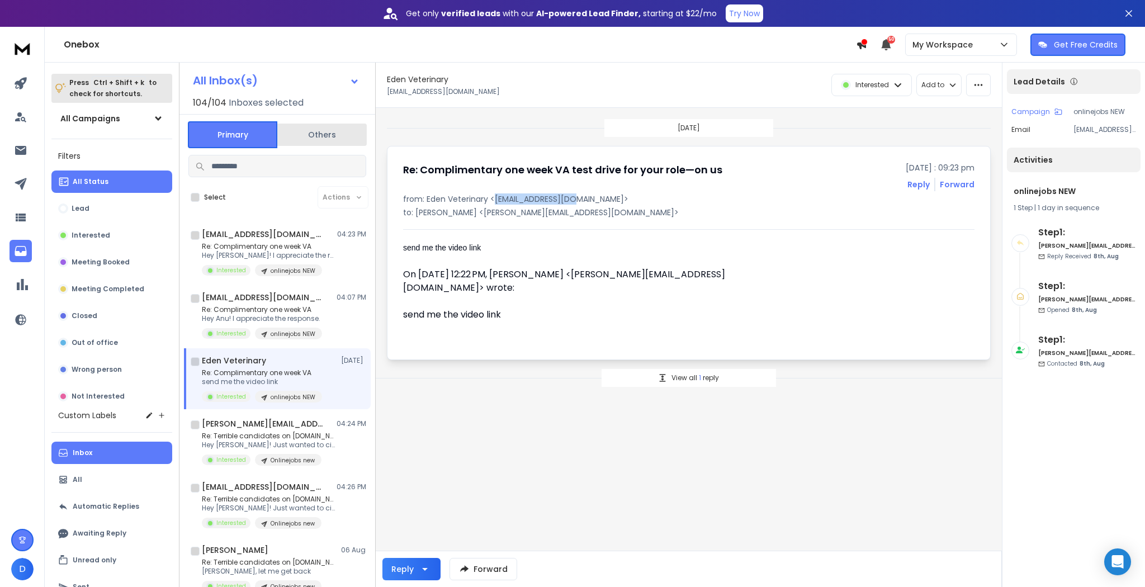
click at [957, 154] on div "Eden Veterinary Eden Veterinary [EMAIL_ADDRESS][DOMAIN_NAME] Interested Add to …" at bounding box center [689, 356] width 626 height 587
click at [407, 569] on div "Reply" at bounding box center [402, 569] width 22 height 11
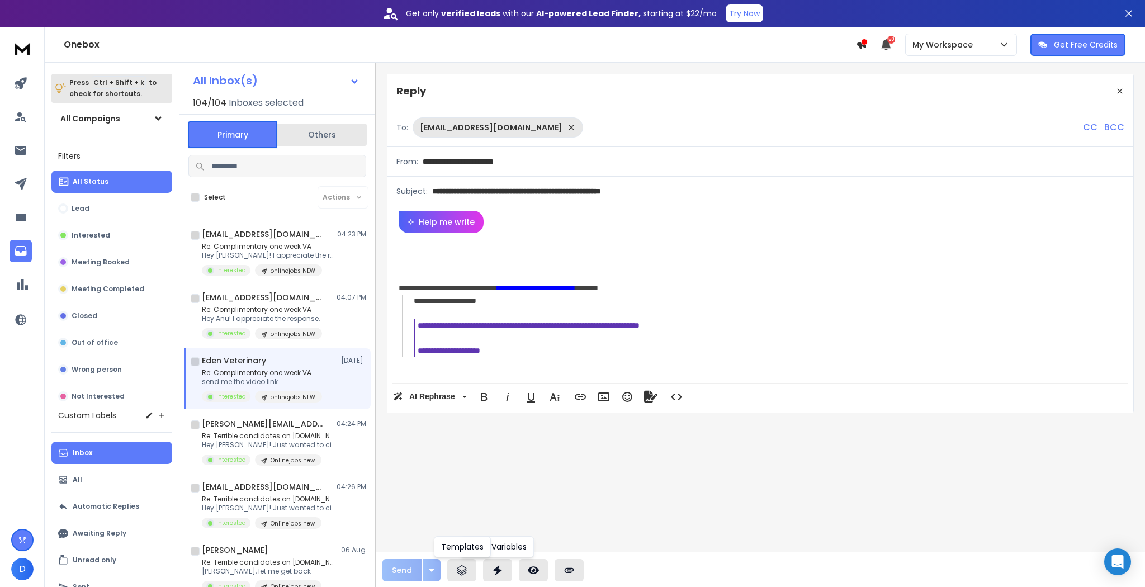
click at [468, 574] on button at bounding box center [461, 570] width 29 height 22
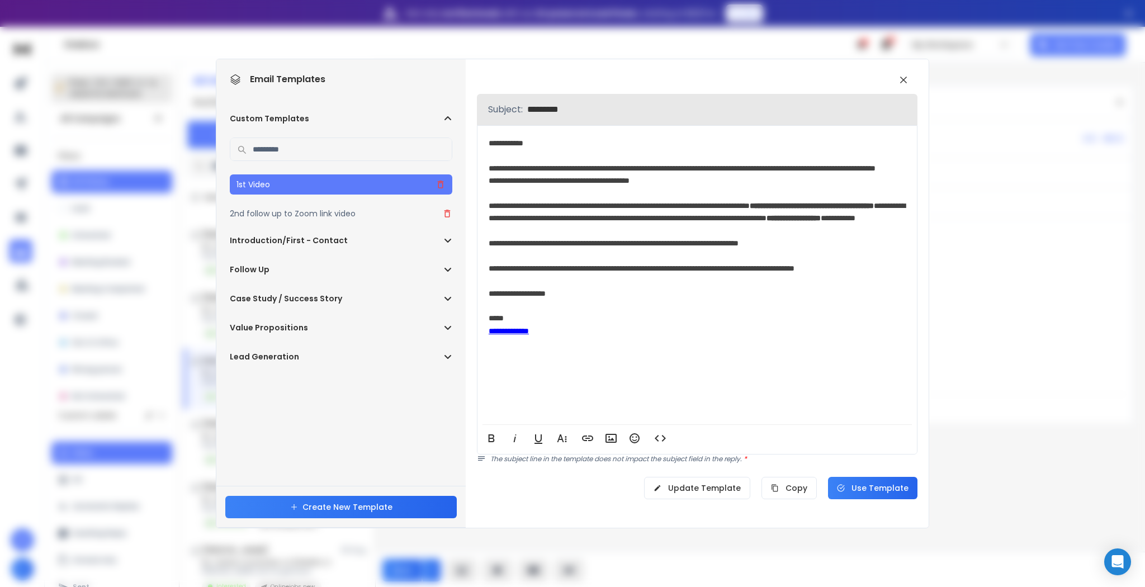
click at [858, 490] on button "Use Template" at bounding box center [872, 488] width 89 height 22
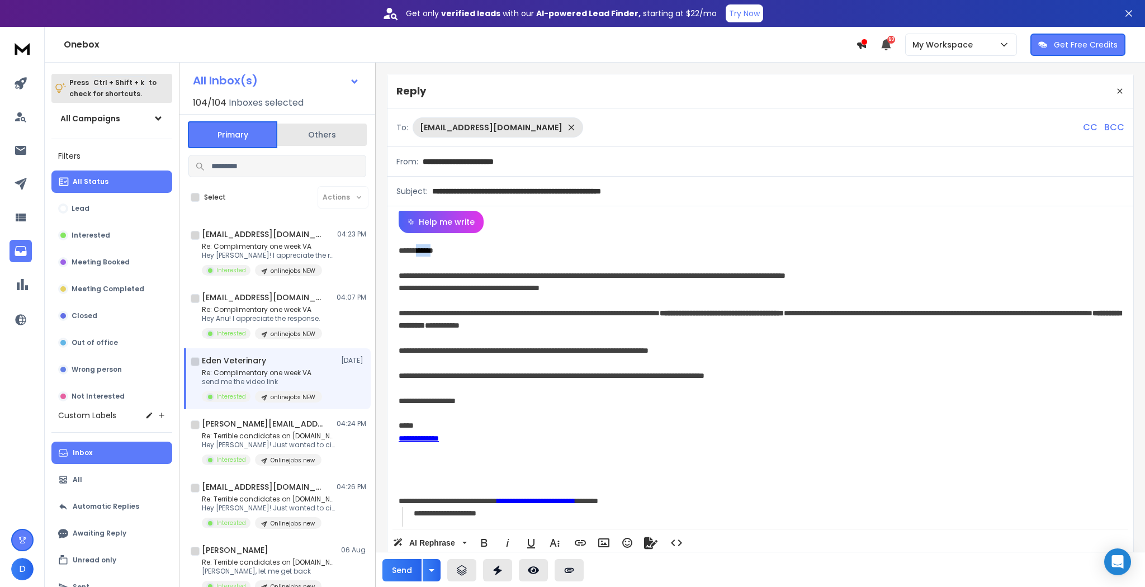
drag, startPoint x: 441, startPoint y: 248, endPoint x: 456, endPoint y: 245, distance: 15.4
click at [423, 247] on span "**********" at bounding box center [416, 251] width 35 height 8
drag, startPoint x: 544, startPoint y: 289, endPoint x: 399, endPoint y: 289, distance: 144.3
click at [399, 289] on div "**********" at bounding box center [755, 288] width 713 height 12
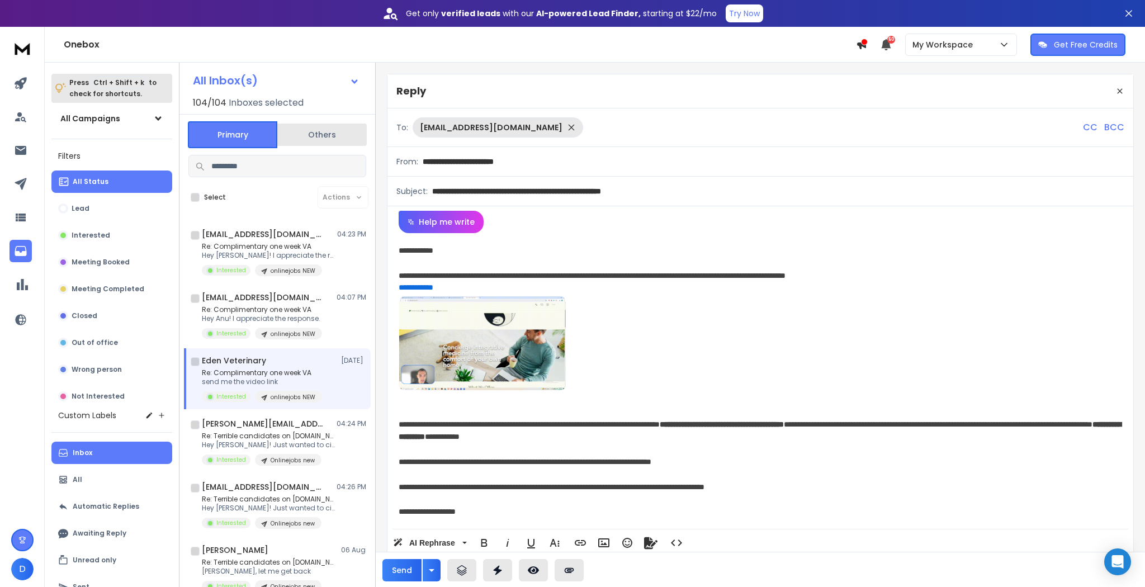
click at [493, 409] on div at bounding box center [761, 411] width 724 height 12
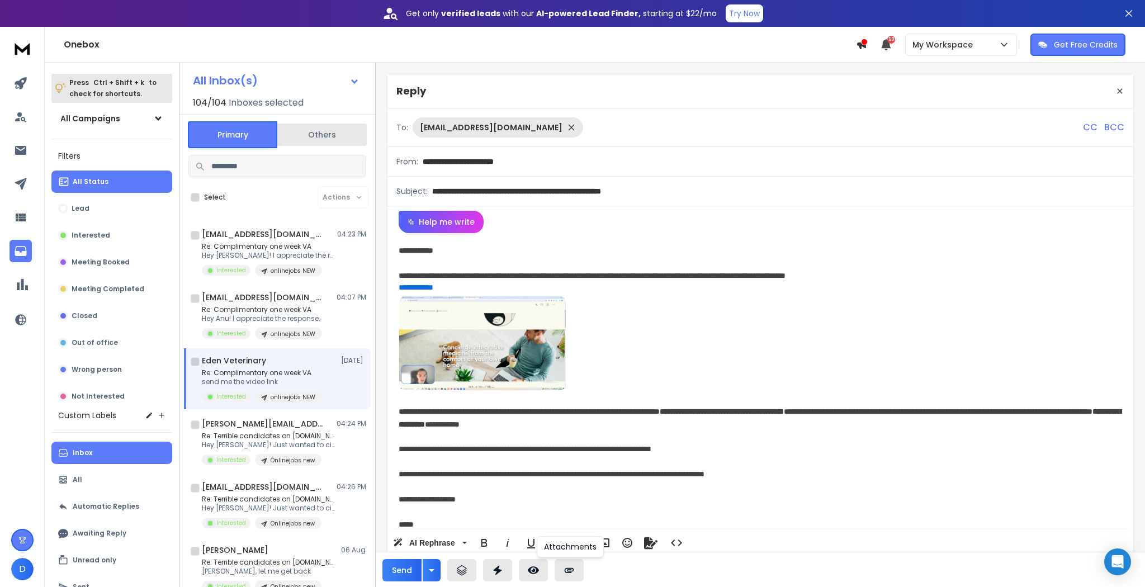
click at [575, 568] on button at bounding box center [569, 570] width 29 height 22
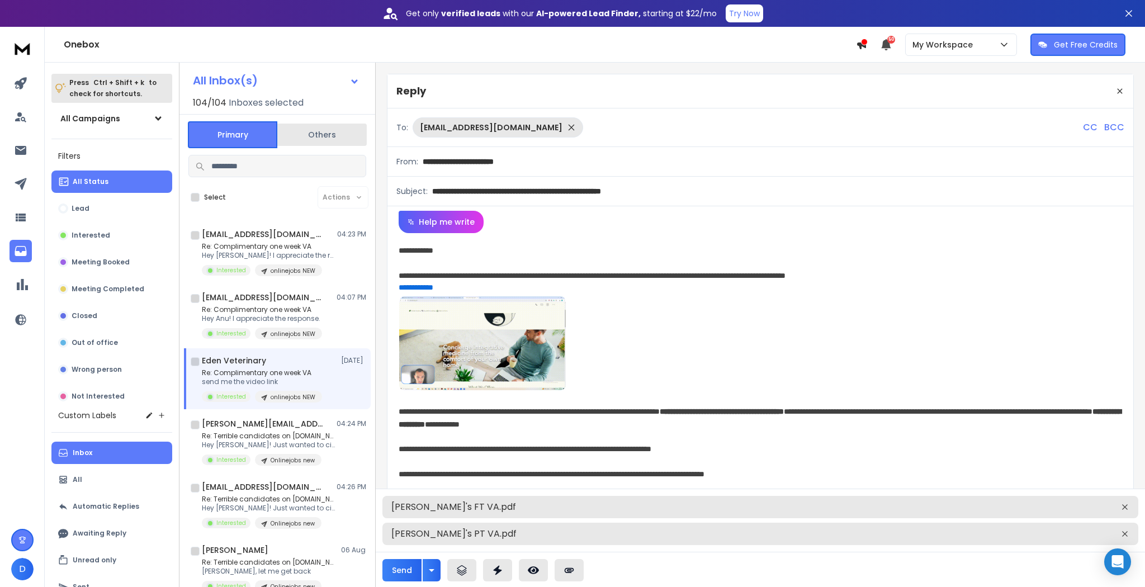
click at [398, 577] on button "Send" at bounding box center [402, 570] width 39 height 22
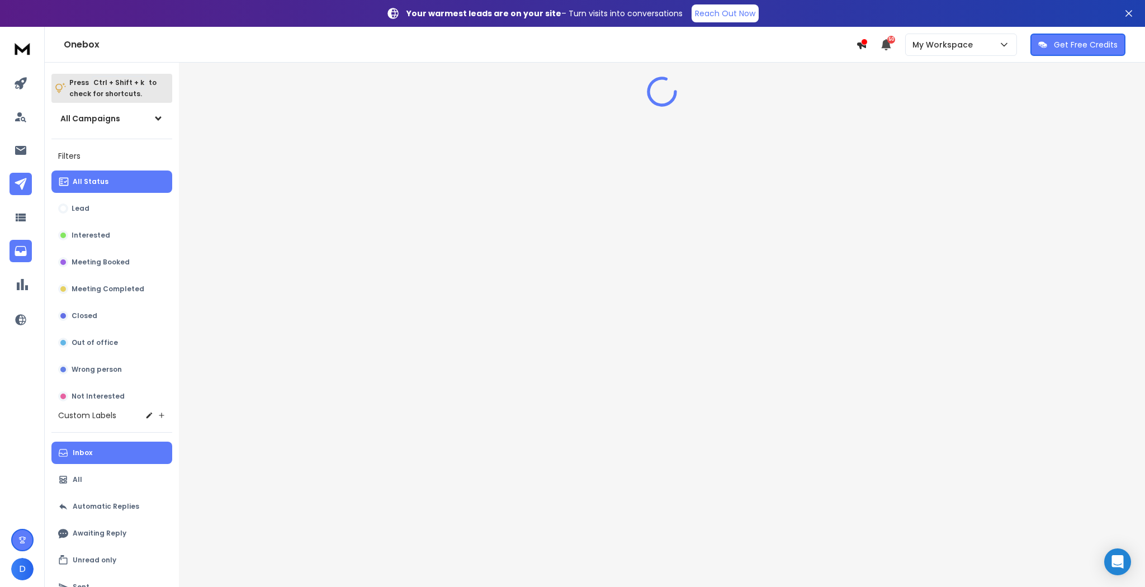
click at [25, 188] on icon at bounding box center [20, 183] width 13 height 13
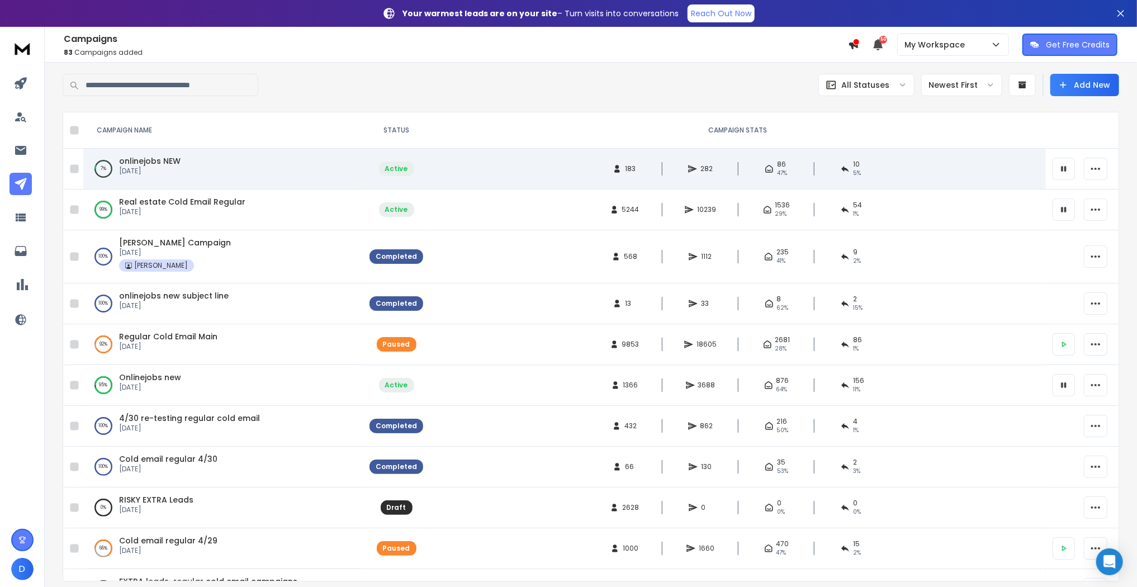
click at [153, 158] on span "onlinejobs NEW" at bounding box center [150, 160] width 62 height 11
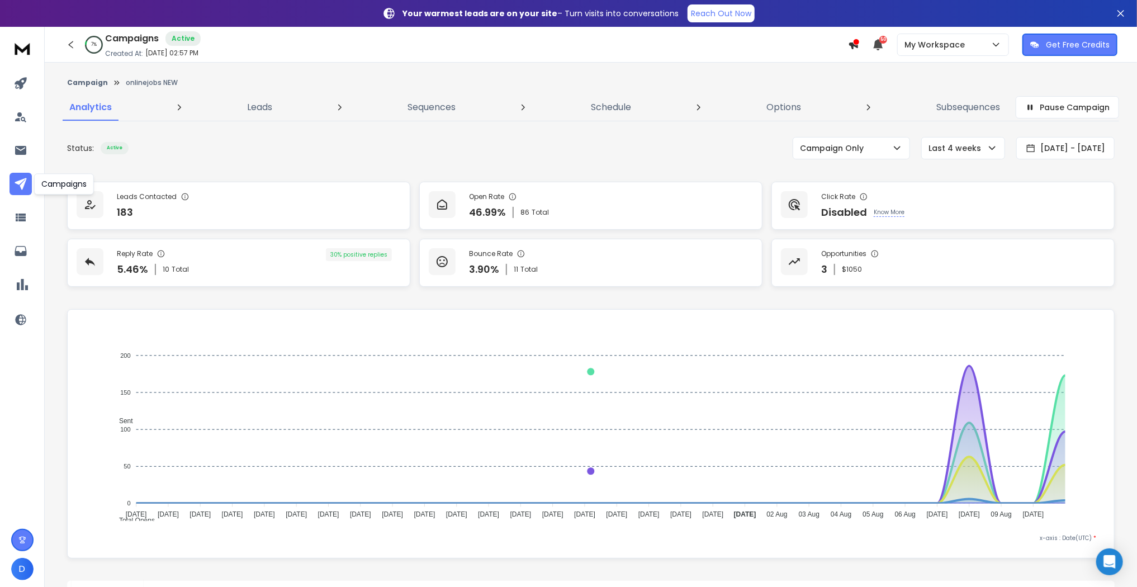
click at [18, 186] on icon at bounding box center [20, 183] width 13 height 13
